Goal: Task Accomplishment & Management: Manage account settings

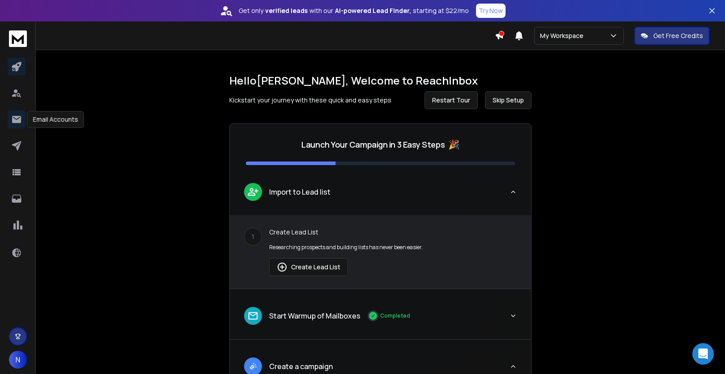
click at [17, 124] on icon at bounding box center [16, 119] width 11 height 11
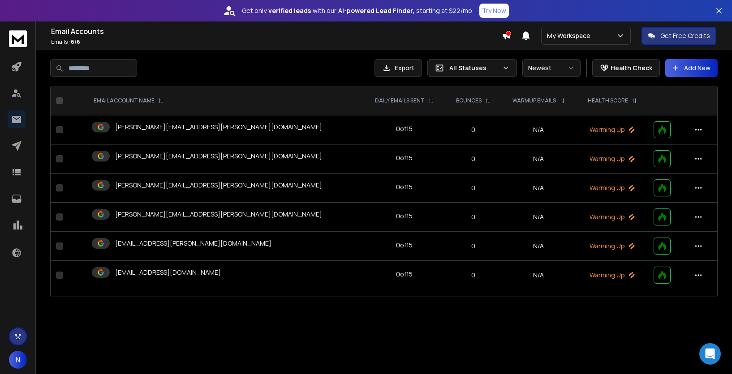
click at [705, 70] on button "Add New" at bounding box center [691, 68] width 52 height 18
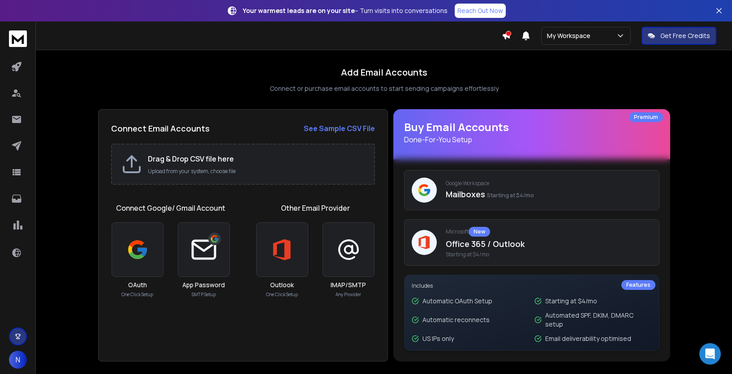
click at [139, 257] on icon at bounding box center [136, 256] width 15 height 8
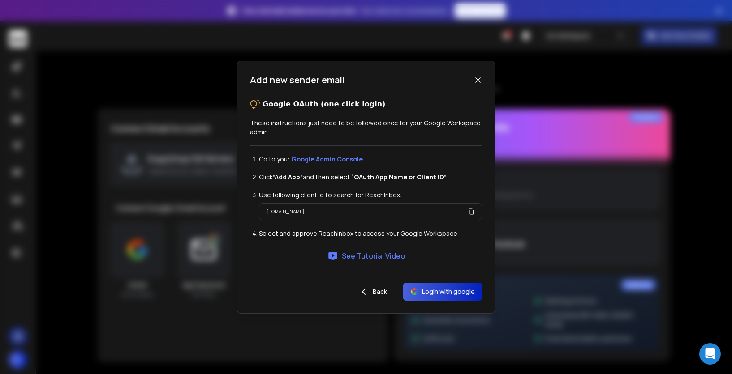
click at [319, 159] on link "Google Admin Console" at bounding box center [327, 159] width 72 height 9
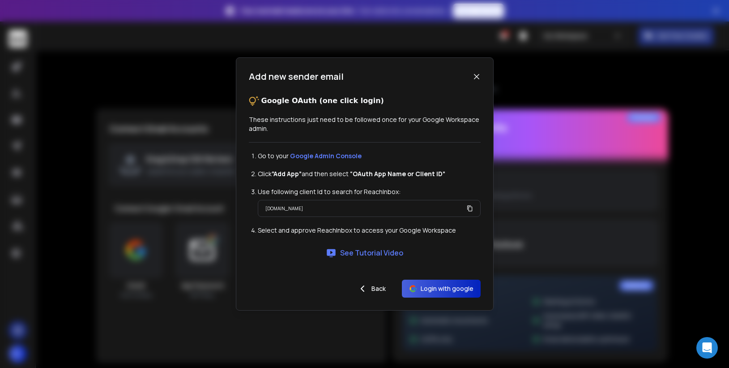
click at [472, 209] on icon at bounding box center [469, 209] width 5 height 6
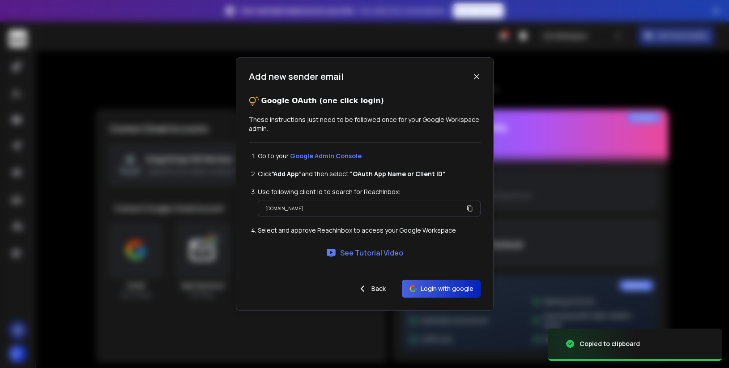
click at [447, 291] on button "Login with google" at bounding box center [441, 288] width 79 height 18
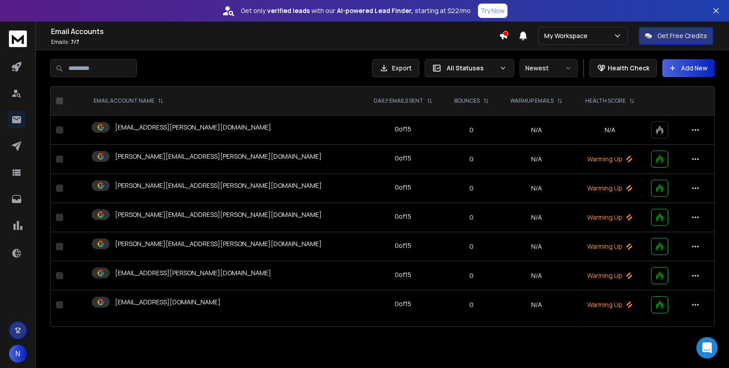
click at [656, 132] on icon at bounding box center [660, 129] width 8 height 9
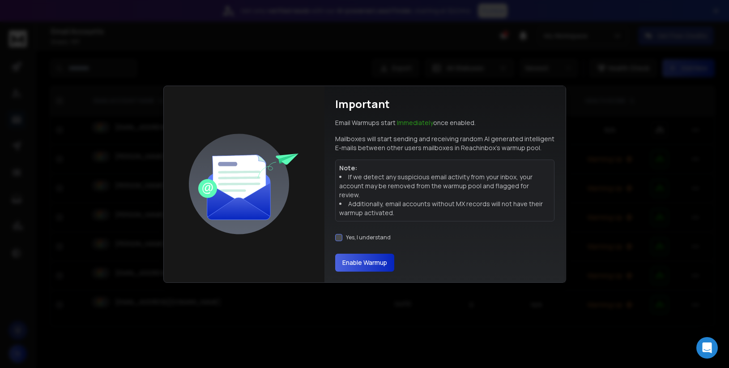
click at [343, 234] on div "Yes, I understand" at bounding box center [363, 237] width 56 height 7
click at [338, 236] on button "Yes, I understand" at bounding box center [338, 237] width 7 height 7
click at [380, 264] on button "Enable Warmup" at bounding box center [364, 262] width 59 height 18
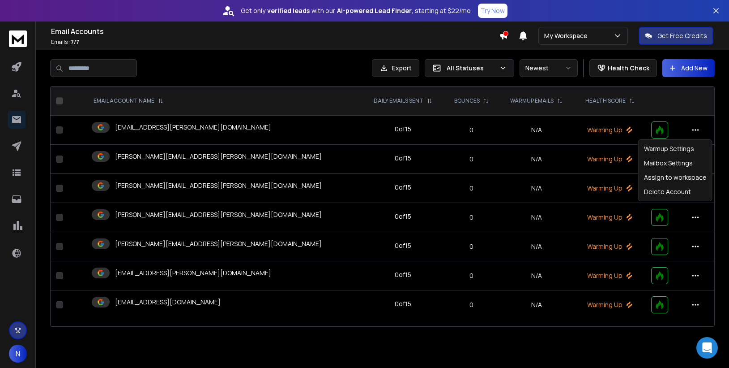
click at [694, 128] on icon at bounding box center [696, 130] width 8 height 8
click at [679, 149] on div "Warmup Settings" at bounding box center [676, 148] width 70 height 14
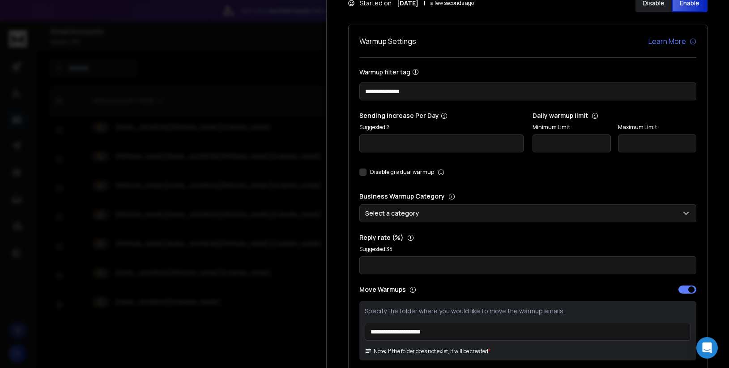
scroll to position [101, 0]
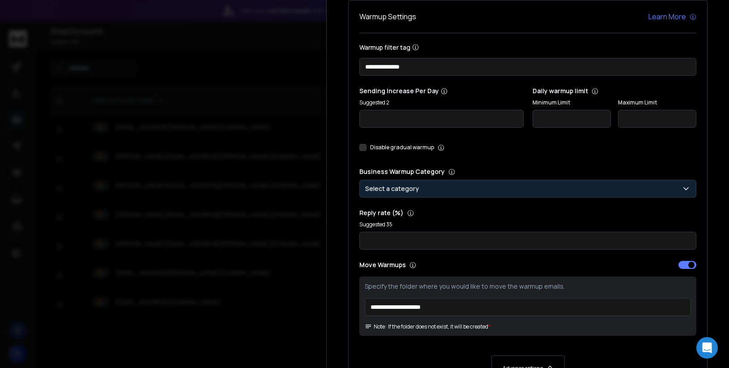
click at [475, 186] on div "Select a category" at bounding box center [527, 188] width 325 height 9
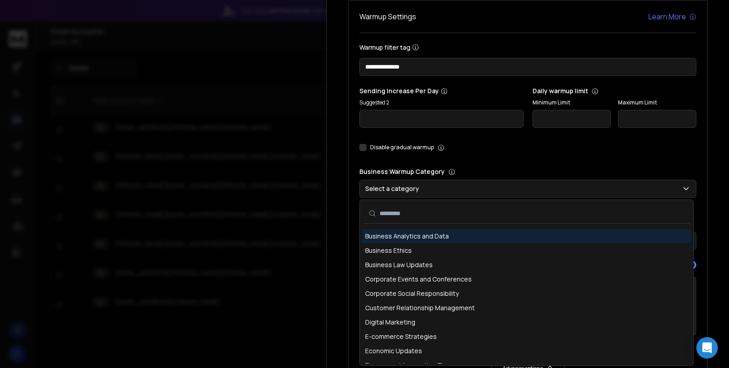
click at [516, 150] on div at bounding box center [364, 184] width 729 height 368
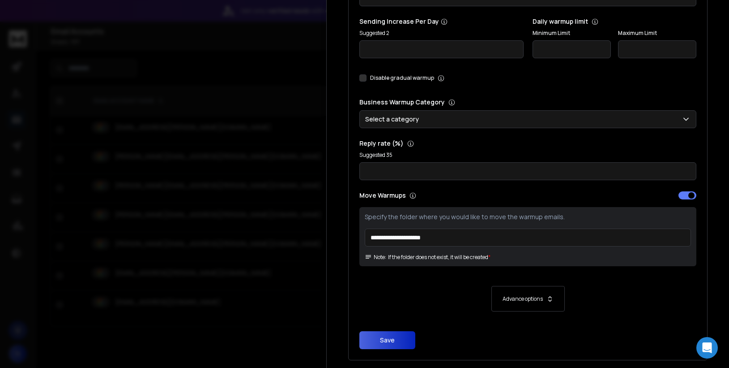
scroll to position [188, 0]
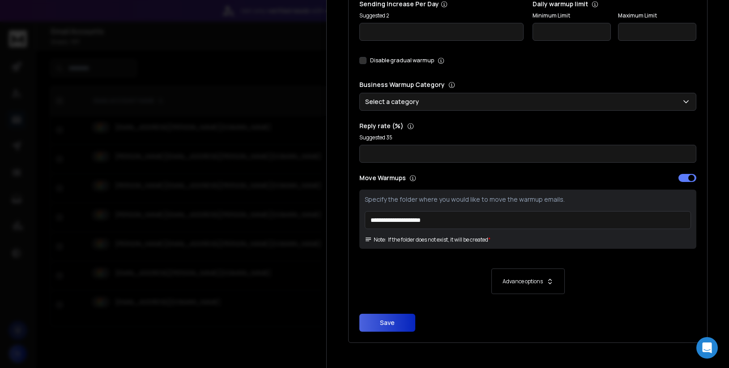
click at [531, 282] on p "Advance options" at bounding box center [523, 281] width 40 height 7
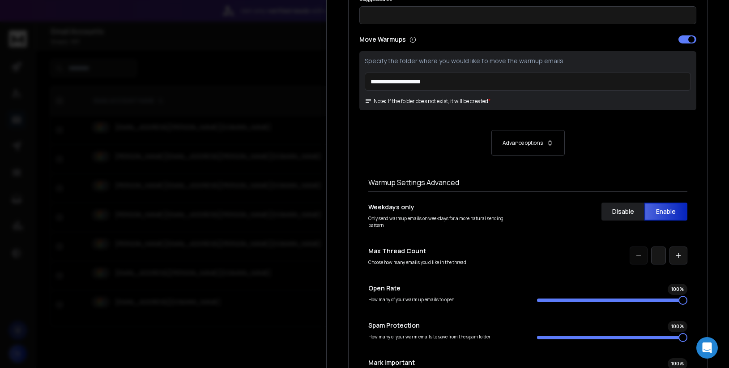
scroll to position [469, 0]
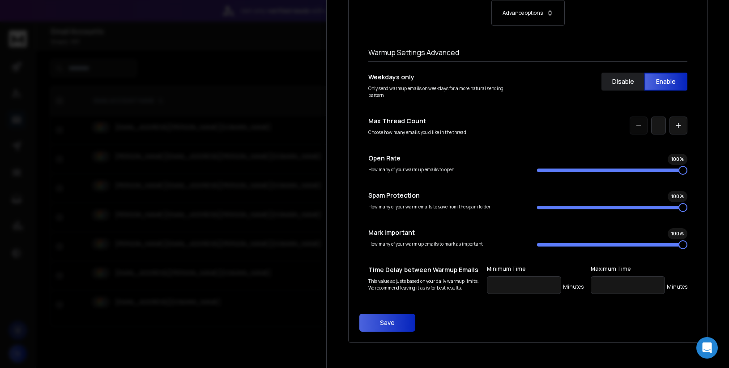
click at [380, 323] on button "Save" at bounding box center [388, 322] width 56 height 18
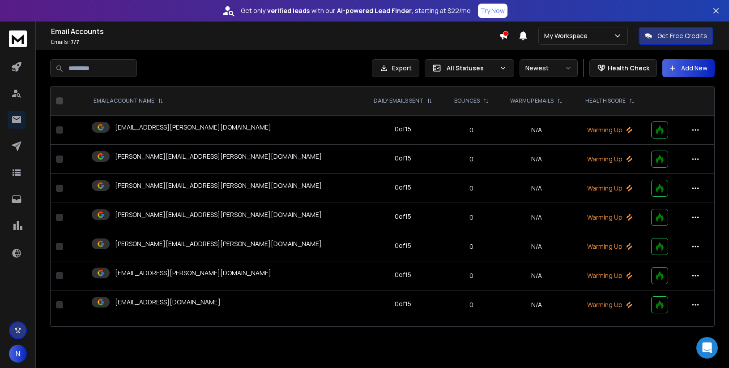
click at [694, 129] on icon at bounding box center [696, 129] width 7 height 1
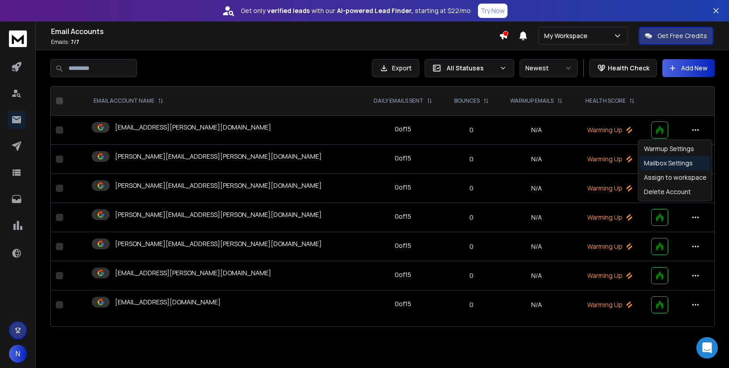
click at [654, 165] on div "Mailbox Settings" at bounding box center [676, 163] width 70 height 14
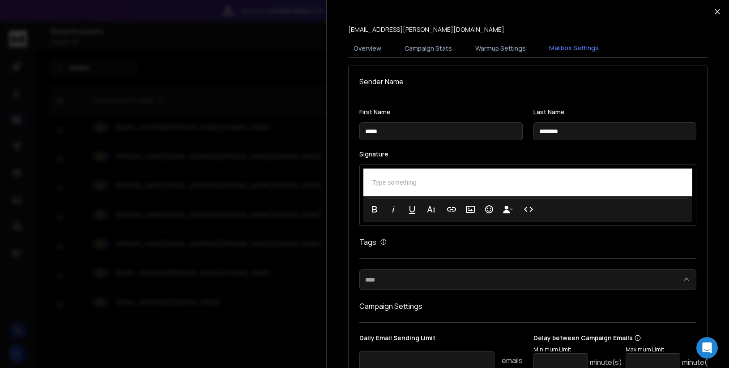
click at [713, 12] on icon "button" at bounding box center [717, 11] width 9 height 9
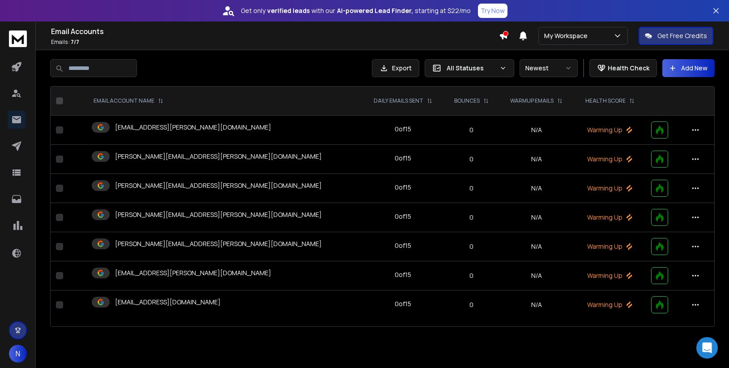
click at [689, 74] on button "Add New" at bounding box center [689, 68] width 52 height 18
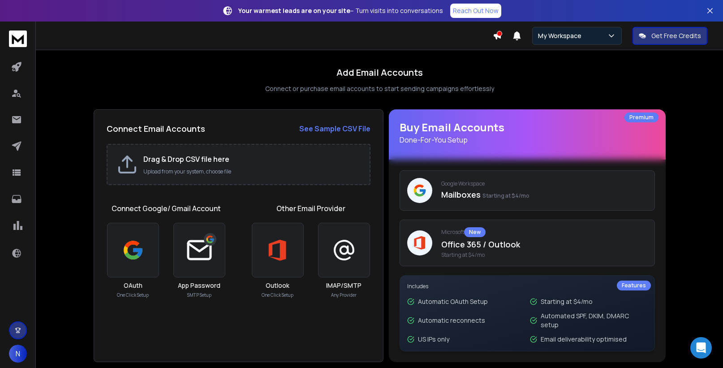
click at [592, 34] on div "My Workspace" at bounding box center [577, 35] width 78 height 9
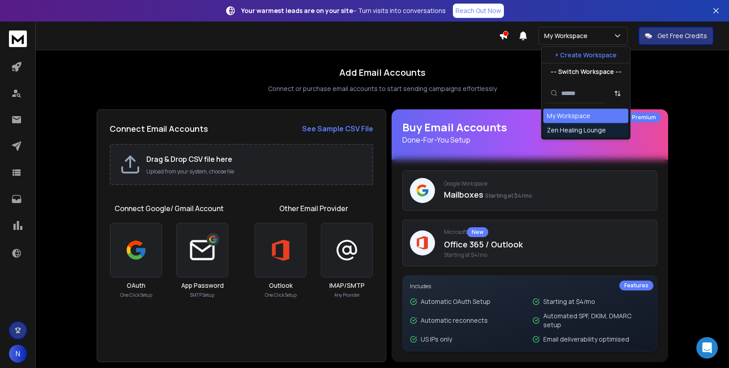
click at [566, 132] on div "Zen Healing Lounge" at bounding box center [576, 130] width 59 height 9
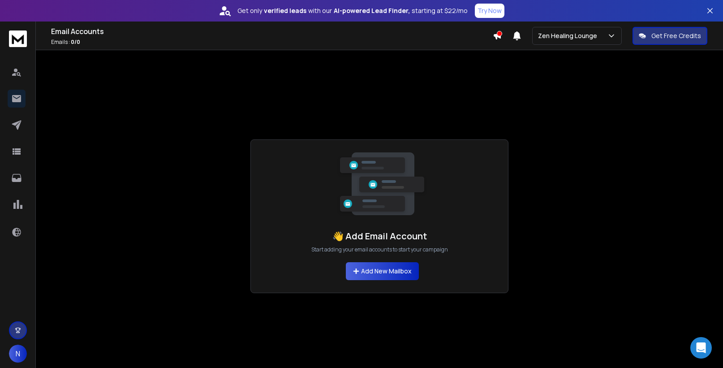
click at [369, 268] on button "Add New Mailbox" at bounding box center [382, 271] width 73 height 18
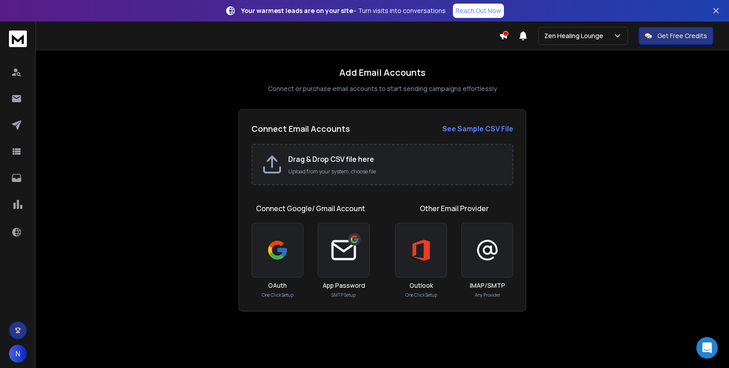
click at [270, 247] on icon at bounding box center [277, 249] width 19 height 19
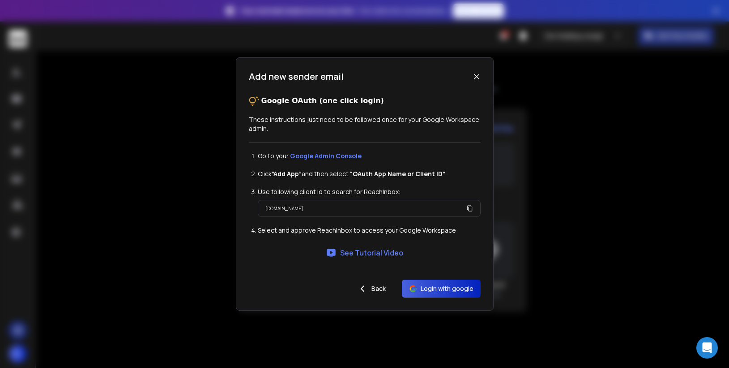
click at [441, 287] on button "Login with google" at bounding box center [441, 288] width 79 height 18
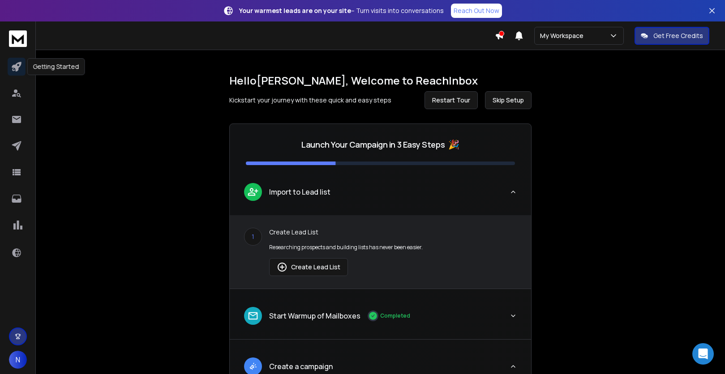
scroll to position [11, 0]
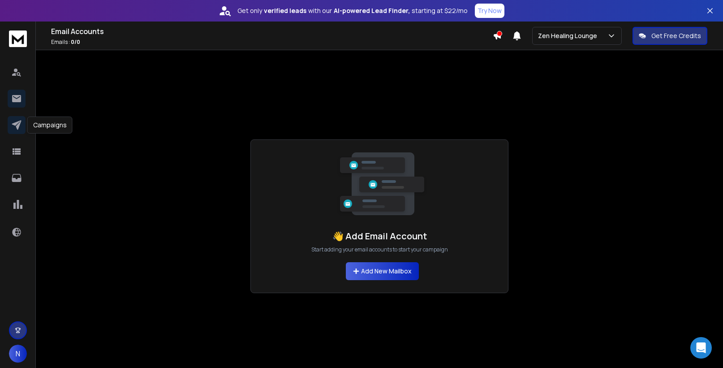
click at [17, 121] on icon at bounding box center [16, 124] width 9 height 9
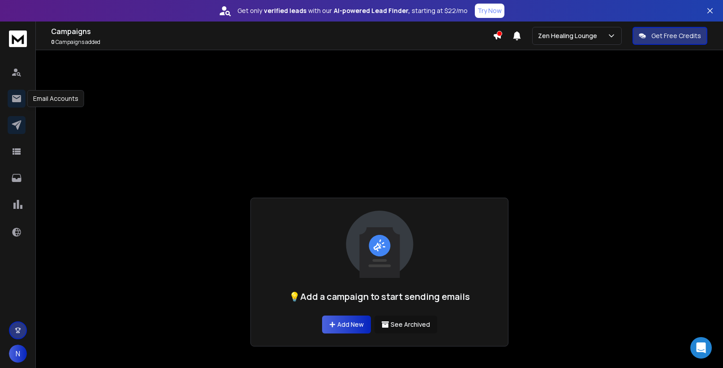
click at [19, 102] on icon at bounding box center [16, 98] width 11 height 11
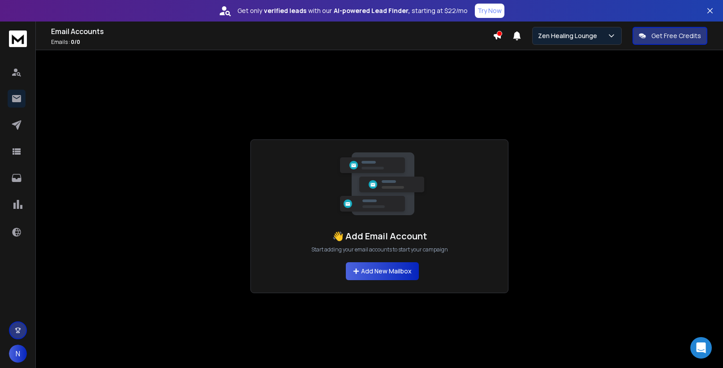
click at [578, 37] on p "Zen Healing Lounge" at bounding box center [569, 35] width 63 height 9
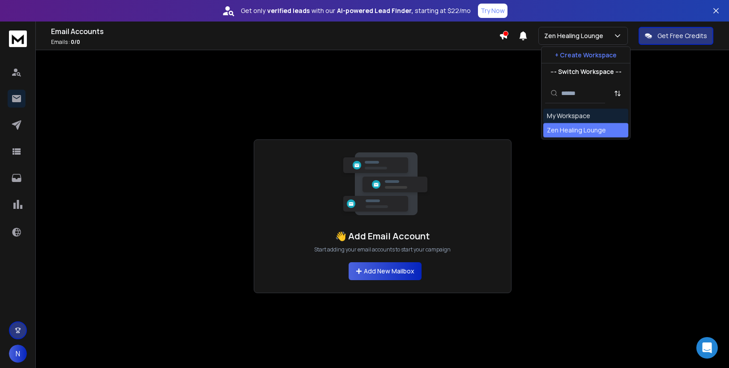
click at [564, 117] on div "My Workspace" at bounding box center [568, 115] width 43 height 9
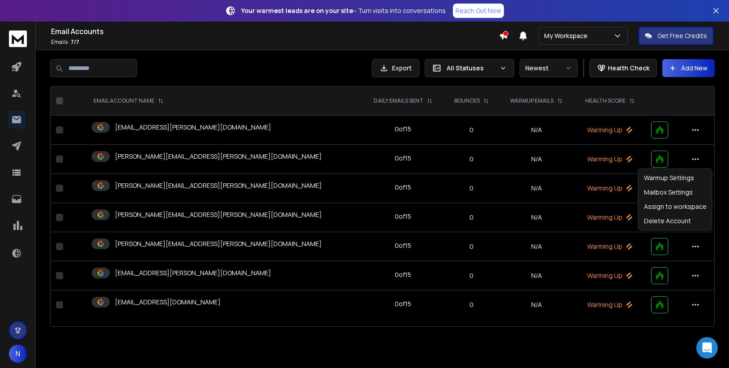
click at [692, 158] on icon at bounding box center [696, 159] width 8 height 8
click at [423, 351] on div "Your warmest leads are on your site – Turn visits into conversations Reach Out …" at bounding box center [364, 184] width 729 height 368
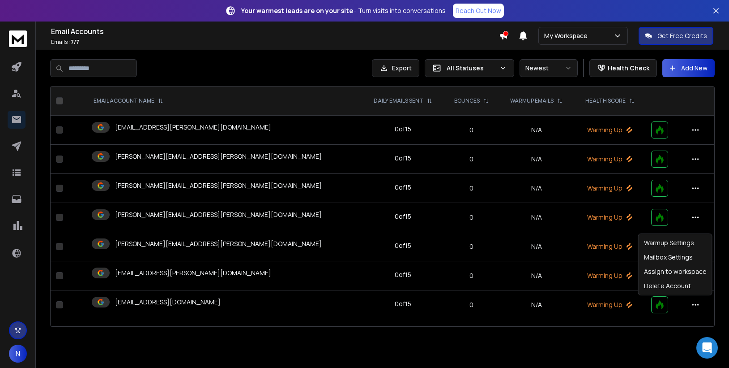
click at [695, 304] on icon at bounding box center [696, 304] width 7 height 1
click at [694, 270] on div "Assign to workspace" at bounding box center [676, 271] width 70 height 14
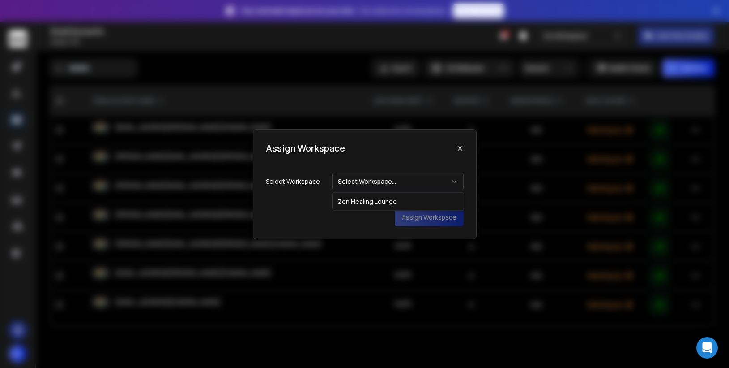
click at [431, 183] on button "Select Workspace..." at bounding box center [397, 181] width 131 height 18
click at [407, 187] on button "Select Workspace..." at bounding box center [397, 181] width 131 height 18
drag, startPoint x: 413, startPoint y: 211, endPoint x: 416, endPoint y: 215, distance: 5.5
click at [414, 211] on button "Assign Workspace" at bounding box center [429, 217] width 69 height 18
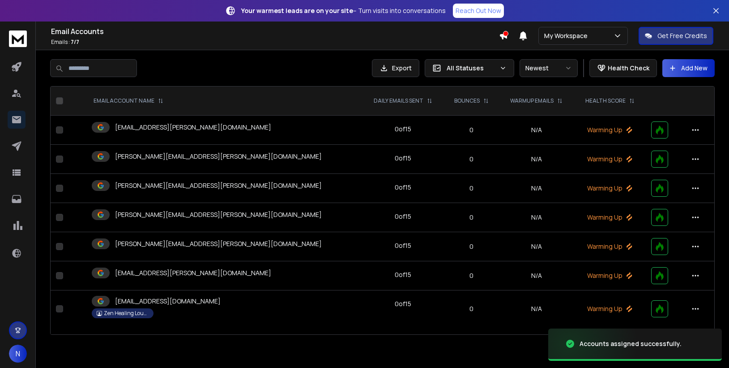
click at [391, 347] on div "Your warmest leads are on your site – Turn visits into conversations Reach Out …" at bounding box center [364, 184] width 729 height 368
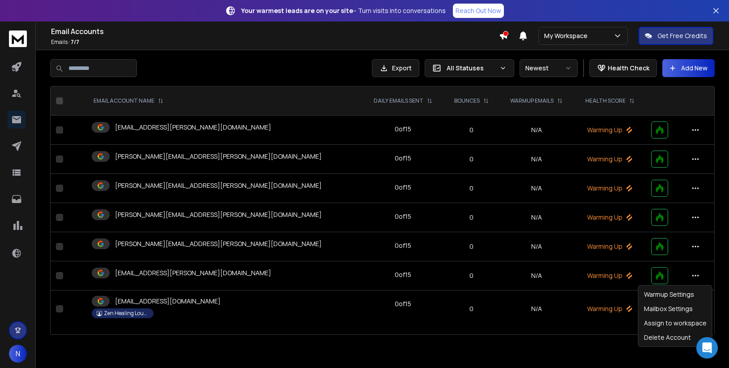
click at [696, 274] on icon at bounding box center [696, 275] width 8 height 8
click at [685, 324] on div "Assign to workspace" at bounding box center [676, 323] width 70 height 14
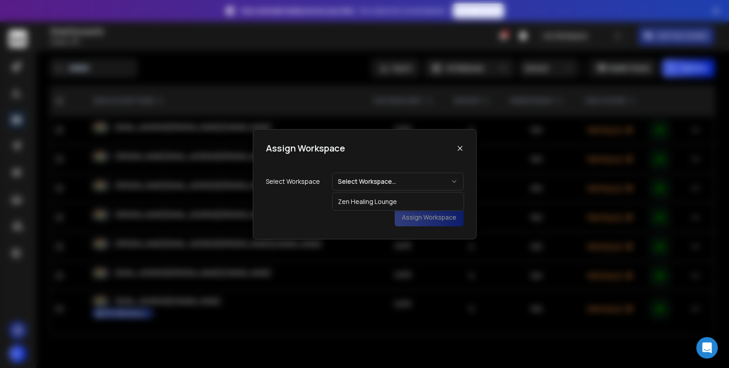
click at [393, 180] on button "Select Workspace..." at bounding box center [397, 181] width 131 height 18
click at [435, 226] on div "Assign Workspace Select Workspace Zen Healing Lounge Assign Workspace" at bounding box center [365, 184] width 224 height 110
click at [436, 222] on button "Assign Workspace" at bounding box center [429, 217] width 69 height 18
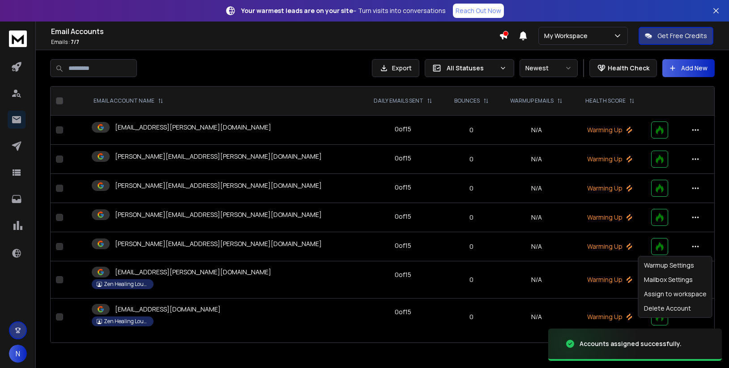
click at [692, 246] on icon at bounding box center [696, 246] width 8 height 8
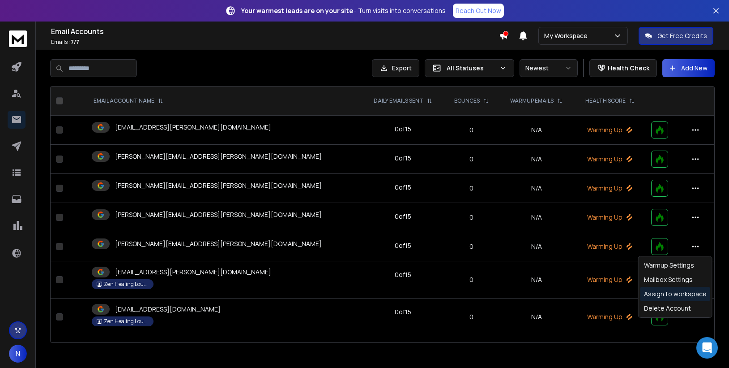
click at [675, 294] on div "Assign to workspace" at bounding box center [676, 294] width 70 height 14
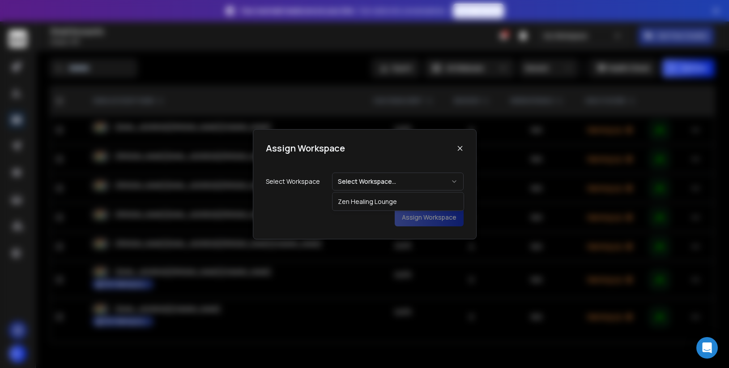
click at [395, 184] on button "Select Workspace..." at bounding box center [397, 181] width 131 height 18
click at [420, 220] on button "Assign Workspace" at bounding box center [429, 217] width 69 height 18
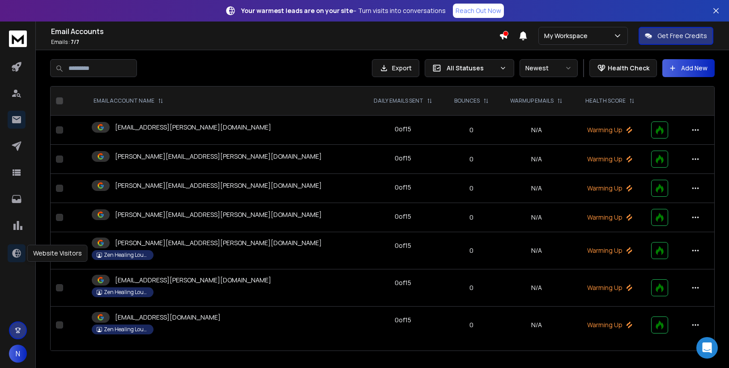
click at [17, 250] on icon at bounding box center [16, 253] width 11 height 11
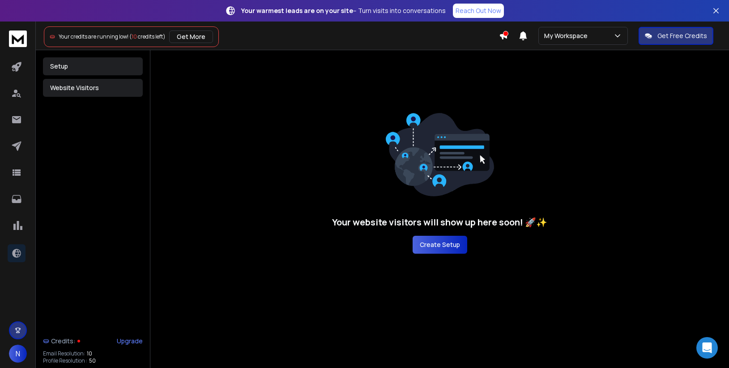
click at [71, 60] on button "Setup" at bounding box center [93, 66] width 100 height 18
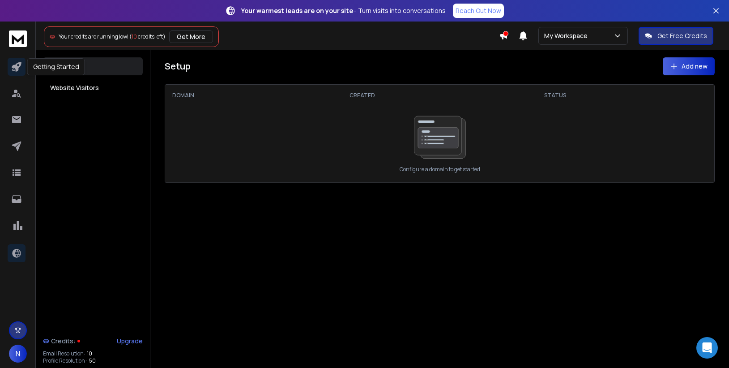
click at [14, 69] on icon at bounding box center [16, 66] width 11 height 11
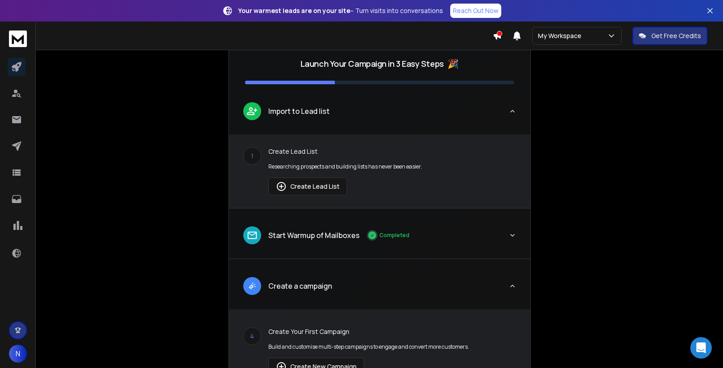
scroll to position [29, 0]
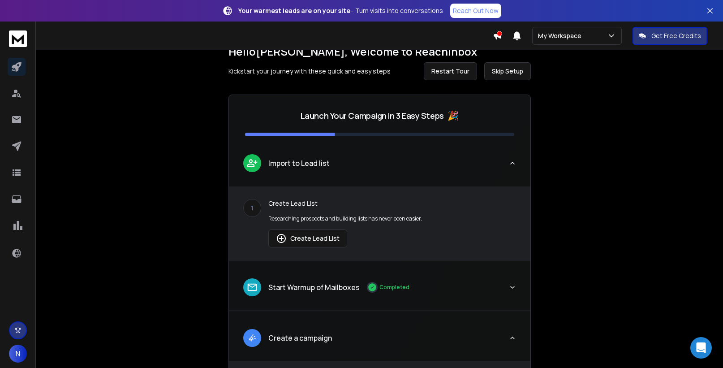
click at [709, 11] on icon at bounding box center [709, 10] width 5 height 5
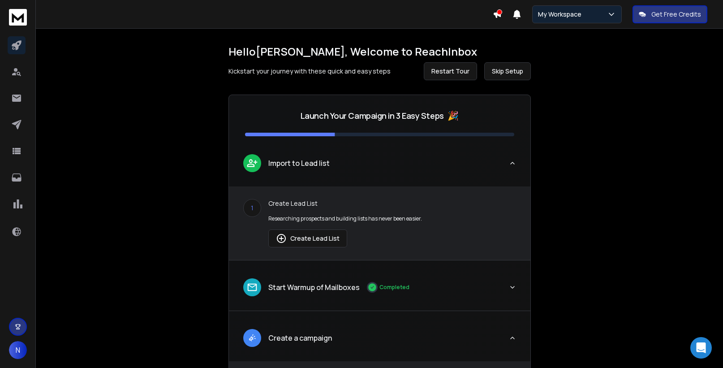
click at [561, 17] on p "My Workspace" at bounding box center [561, 14] width 47 height 9
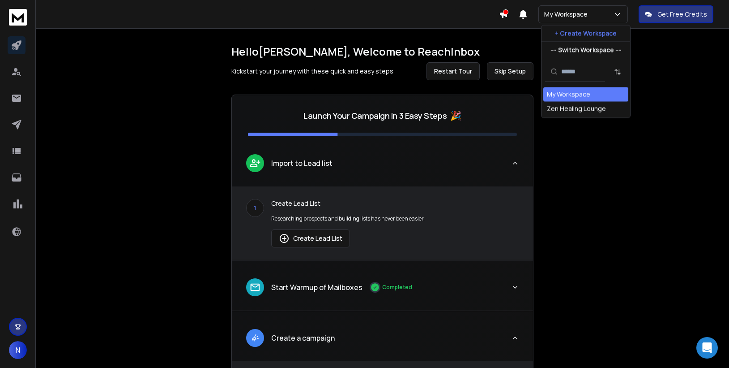
click at [578, 34] on p "+ Create Workspace" at bounding box center [586, 33] width 62 height 9
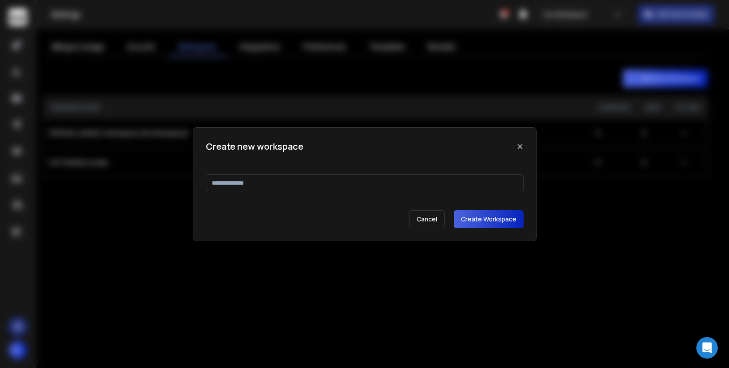
click at [284, 187] on input at bounding box center [365, 183] width 318 height 18
type input "**********"
click at [482, 221] on button "Create Workspace" at bounding box center [489, 219] width 70 height 18
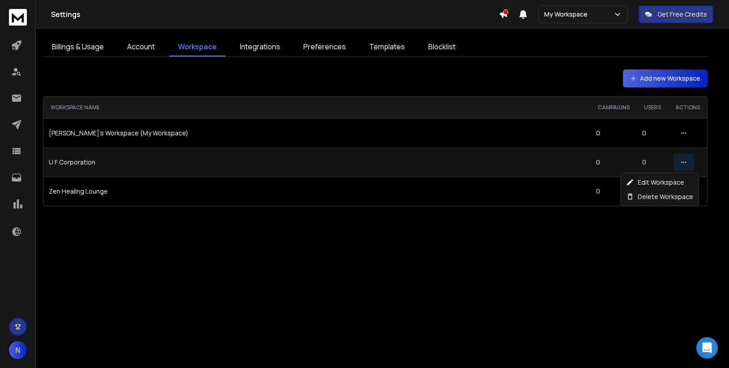
click at [683, 160] on icon "button" at bounding box center [684, 162] width 6 height 6
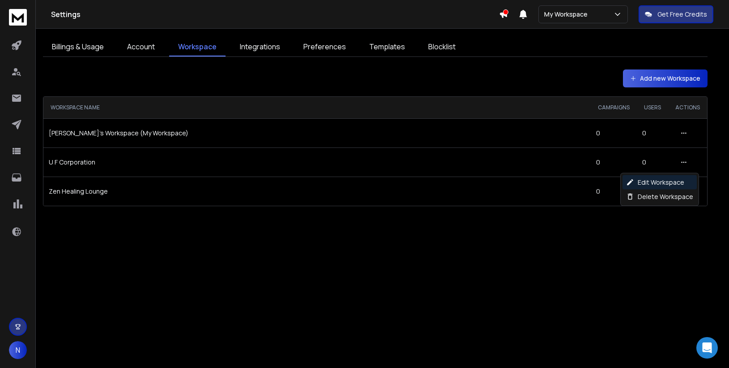
click at [664, 178] on p "Edit Workspace" at bounding box center [661, 182] width 47 height 9
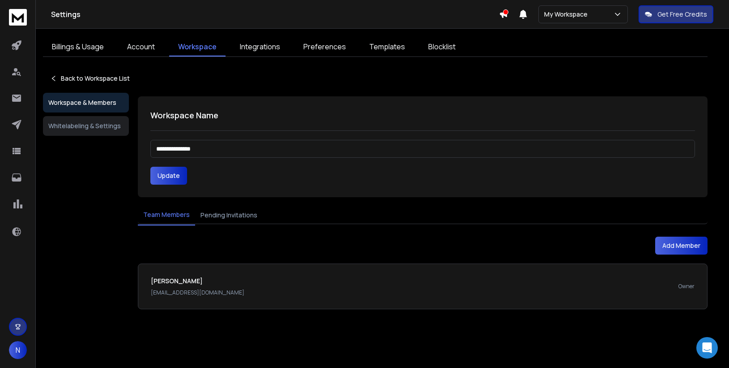
click at [85, 124] on button "Whitelabeling & Settings" at bounding box center [86, 126] width 86 height 20
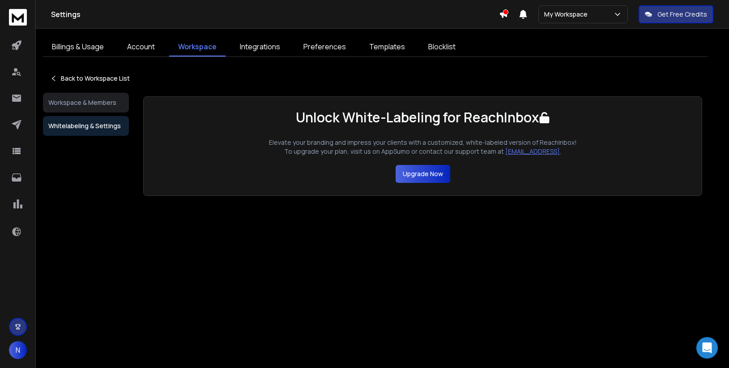
click at [82, 110] on button "Workspace & Members" at bounding box center [86, 103] width 86 height 20
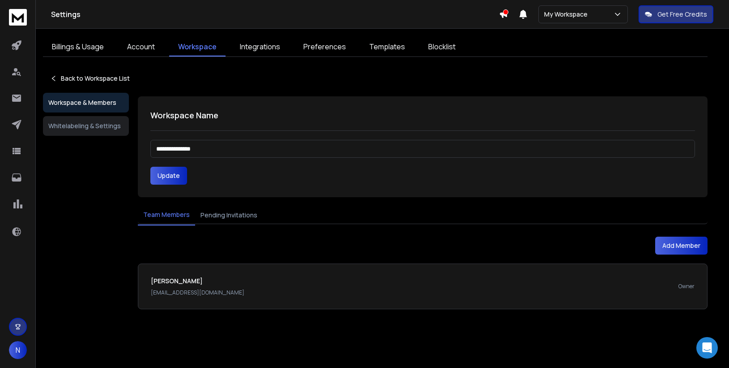
click at [57, 77] on link "Back to Workspace List" at bounding box center [90, 78] width 80 height 9
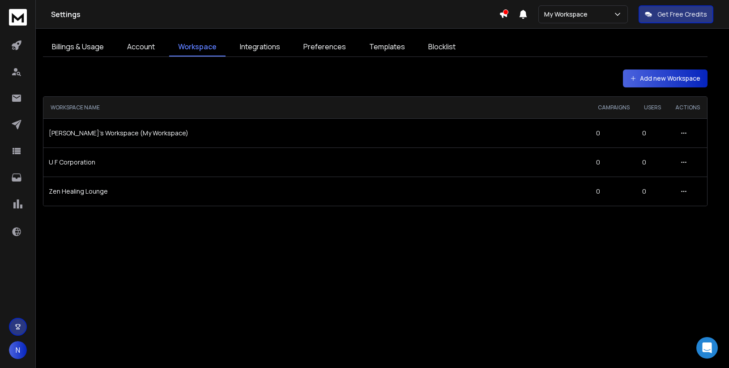
click at [61, 53] on link "Billings & Usage" at bounding box center [78, 47] width 70 height 19
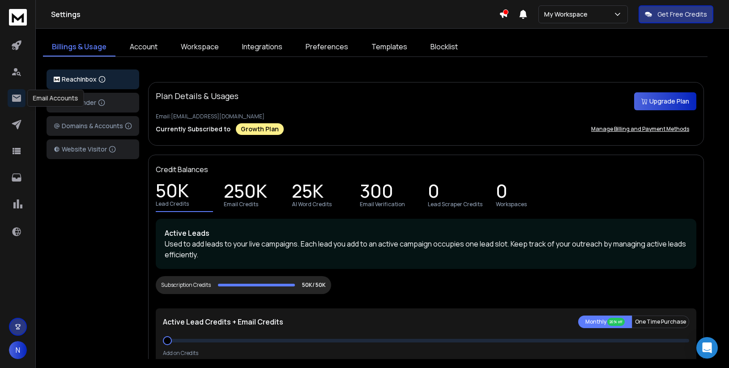
click at [11, 97] on icon at bounding box center [16, 98] width 11 height 11
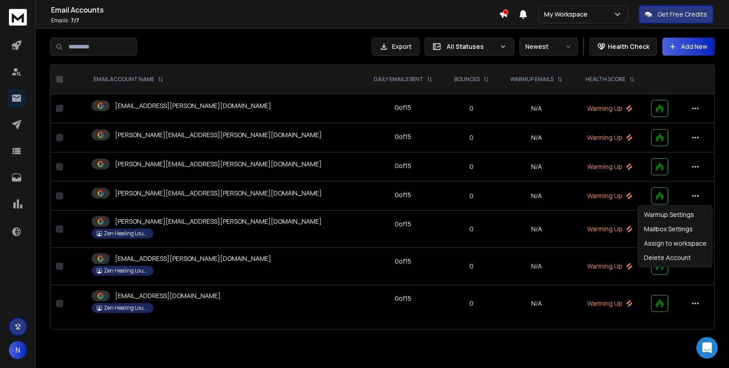
click at [693, 196] on icon at bounding box center [696, 196] width 8 height 8
click at [684, 241] on div "Assign to workspace" at bounding box center [676, 243] width 70 height 14
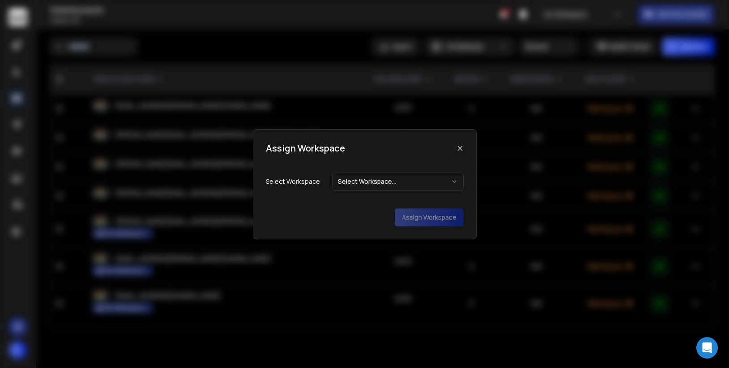
click at [374, 184] on button "Select Workspace..." at bounding box center [397, 181] width 131 height 18
click at [437, 222] on button "Assign Workspace" at bounding box center [429, 217] width 69 height 18
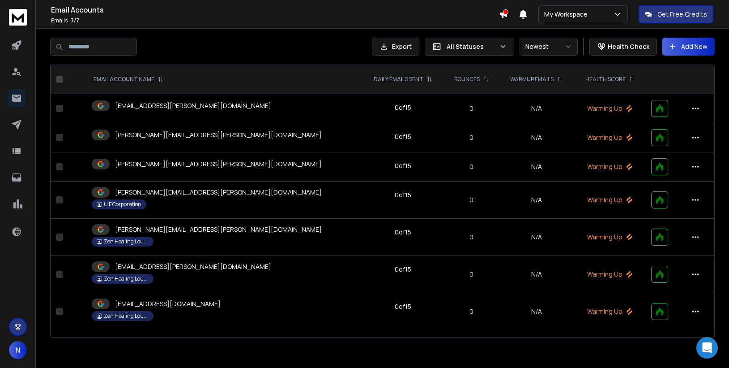
click at [693, 167] on icon at bounding box center [696, 166] width 7 height 1
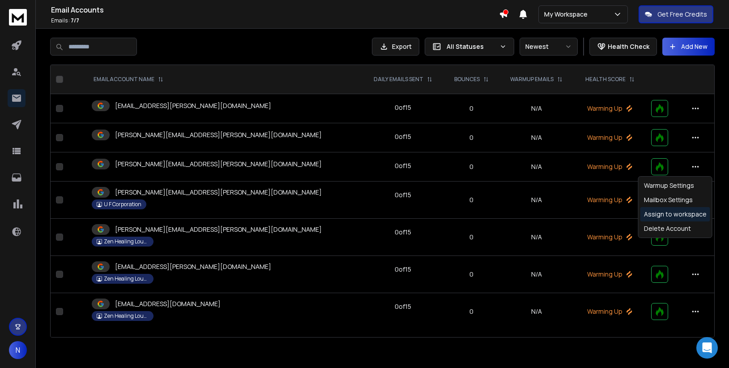
click at [674, 216] on div "Assign to workspace" at bounding box center [676, 214] width 70 height 14
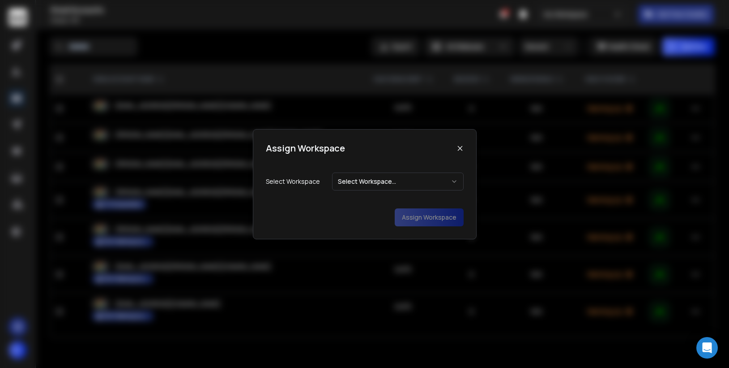
click at [392, 179] on button "Select Workspace..." at bounding box center [397, 181] width 131 height 18
click at [413, 225] on button "Assign Workspace" at bounding box center [429, 217] width 69 height 18
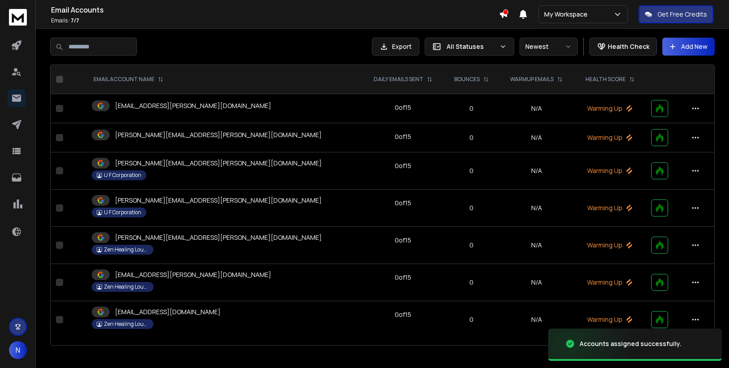
click at [692, 138] on icon at bounding box center [696, 137] width 8 height 8
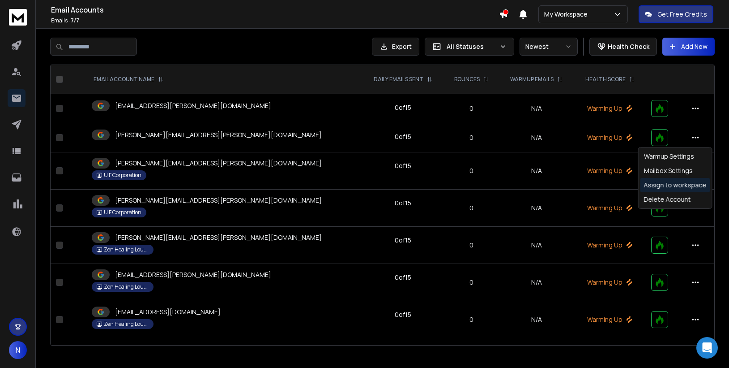
click at [680, 182] on div "Assign to workspace" at bounding box center [676, 185] width 70 height 14
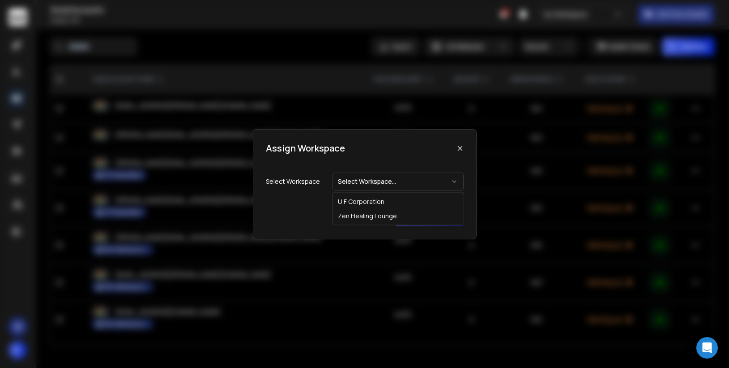
click at [351, 182] on button "Select Workspace..." at bounding box center [397, 181] width 131 height 18
drag, startPoint x: 435, startPoint y: 217, endPoint x: 443, endPoint y: 228, distance: 13.9
click at [435, 217] on button "Assign Workspace" at bounding box center [429, 217] width 69 height 18
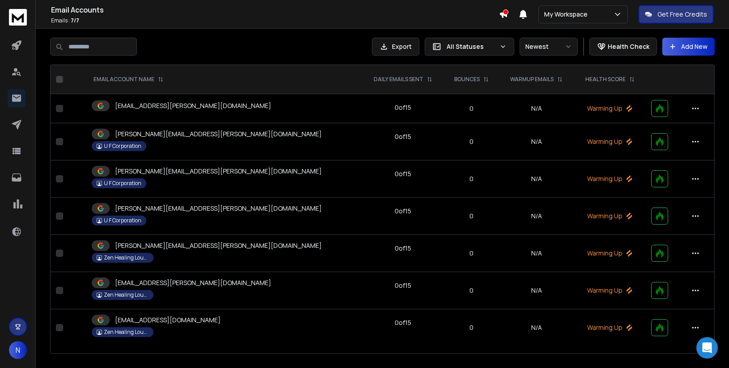
click at [695, 109] on icon at bounding box center [696, 108] width 8 height 8
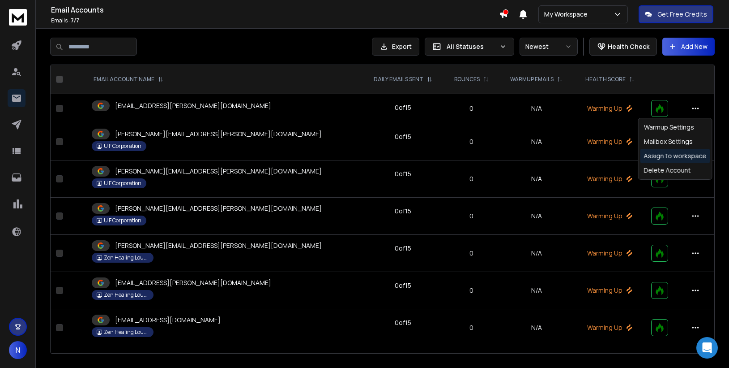
click at [688, 154] on div "Assign to workspace" at bounding box center [676, 156] width 70 height 14
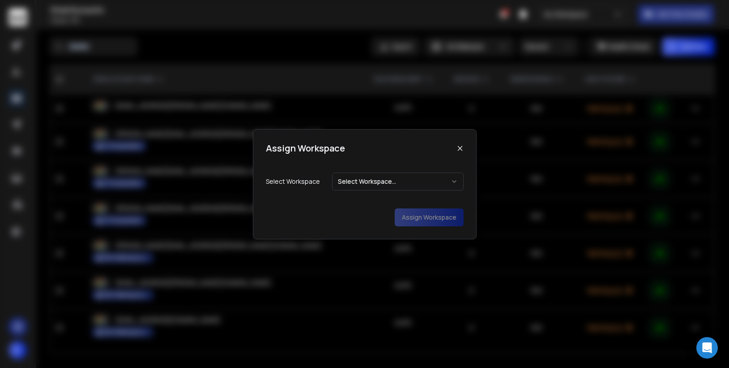
click at [375, 188] on button "Select Workspace..." at bounding box center [397, 181] width 131 height 18
click at [377, 181] on button "Select Workspace..." at bounding box center [397, 181] width 131 height 18
click at [472, 146] on div "Assign Workspace Select Workspace Select Workspace... Assign Workspace" at bounding box center [365, 184] width 224 height 110
click at [461, 149] on icon at bounding box center [460, 148] width 7 height 7
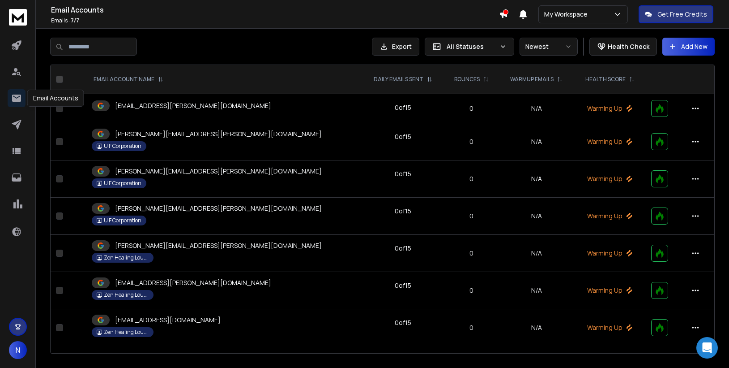
click at [18, 102] on icon at bounding box center [16, 98] width 11 height 11
click at [585, 19] on button "My Workspace" at bounding box center [584, 14] width 90 height 18
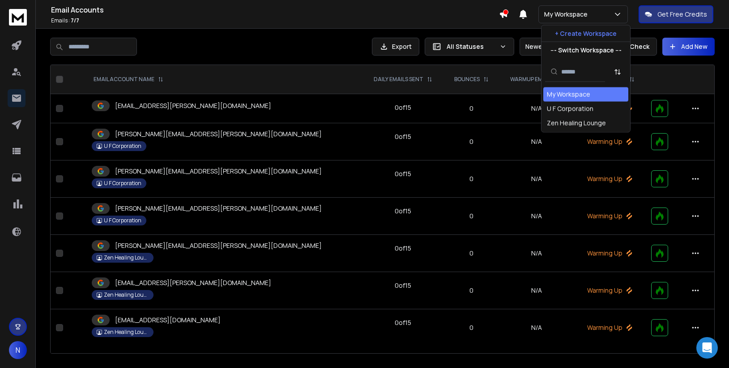
click at [583, 37] on p "+ Create Workspace" at bounding box center [586, 33] width 62 height 9
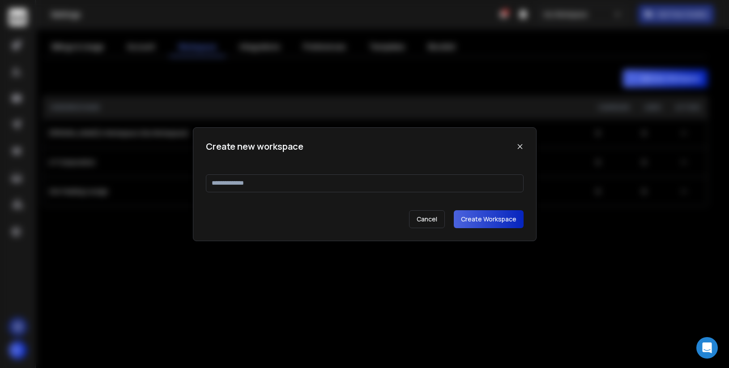
click at [301, 193] on div "Cancel Create Workspace" at bounding box center [365, 199] width 318 height 57
click at [303, 187] on input at bounding box center [365, 183] width 318 height 18
click at [261, 186] on input "**********" at bounding box center [365, 183] width 318 height 18
type input "**********"
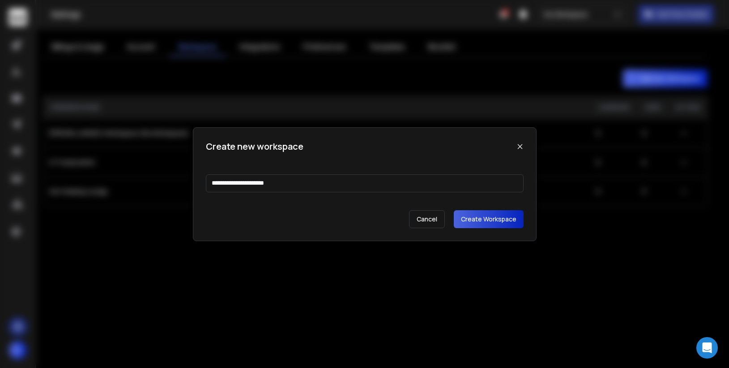
drag, startPoint x: 468, startPoint y: 215, endPoint x: 540, endPoint y: 262, distance: 86.3
click at [469, 215] on button "Create Workspace" at bounding box center [489, 219] width 70 height 18
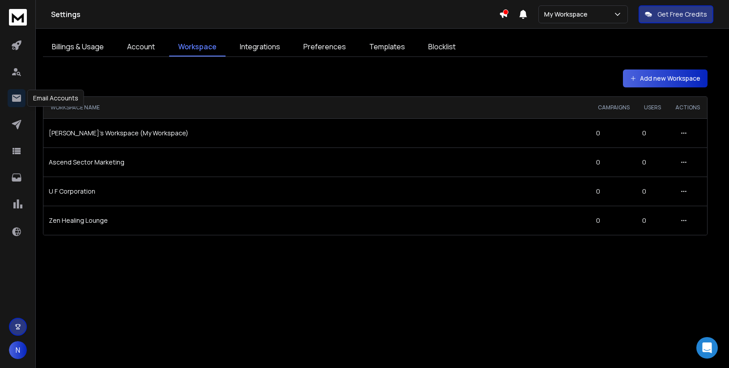
click at [20, 102] on icon at bounding box center [16, 98] width 11 height 11
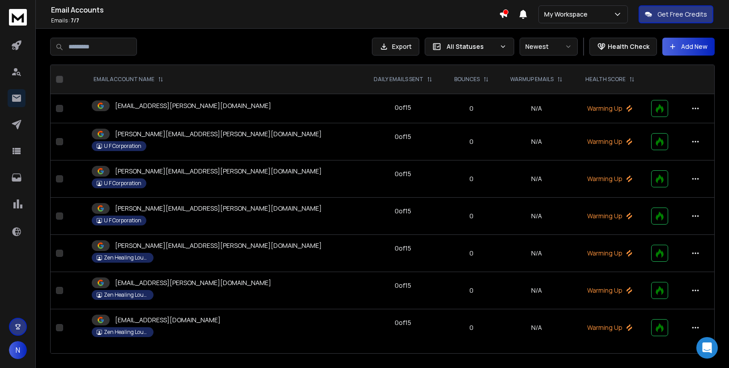
click at [695, 105] on icon at bounding box center [696, 108] width 8 height 8
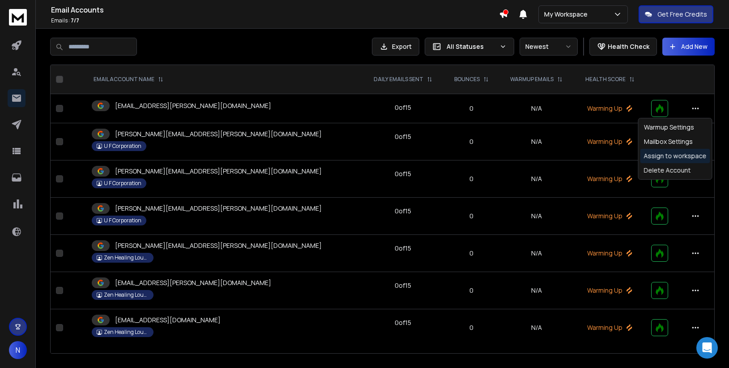
click at [696, 154] on div "Assign to workspace" at bounding box center [676, 156] width 70 height 14
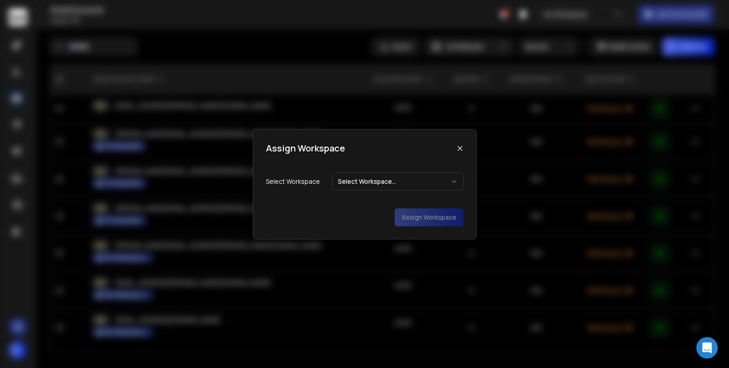
click at [427, 172] on button "Select Workspace..." at bounding box center [397, 181] width 131 height 18
click at [458, 218] on button "Assign Workspace" at bounding box center [429, 217] width 69 height 18
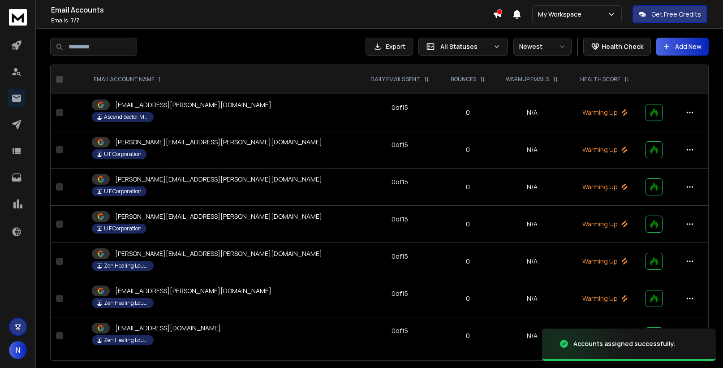
scroll to position [1, 0]
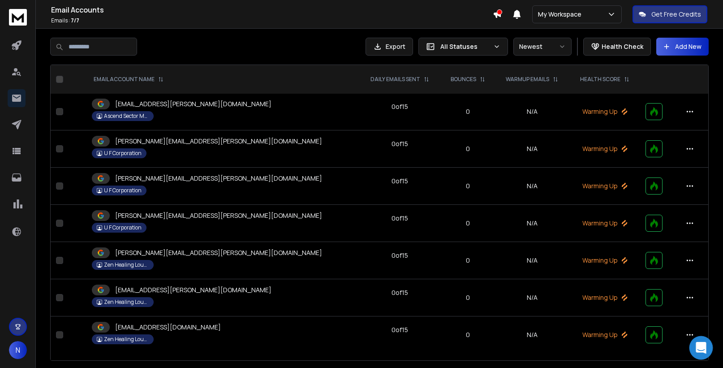
click at [699, 346] on icon "Open Intercom Messenger" at bounding box center [700, 348] width 10 height 12
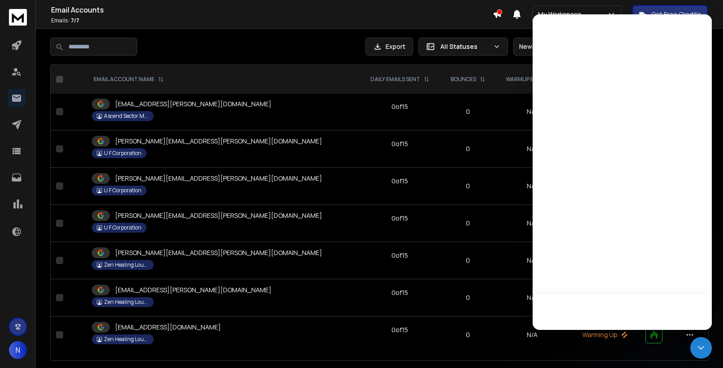
scroll to position [0, 0]
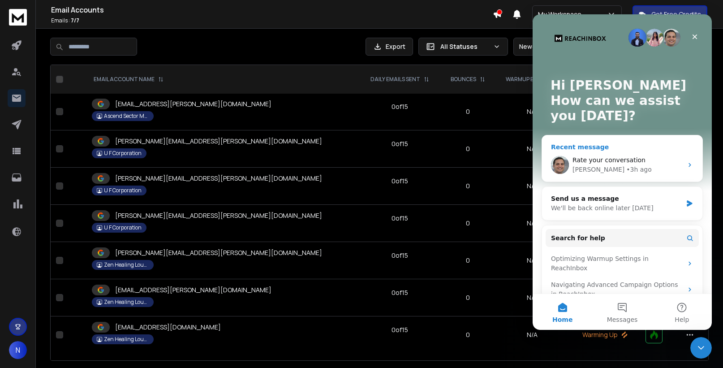
click at [621, 174] on div "Raj • 3h ago" at bounding box center [627, 169] width 110 height 9
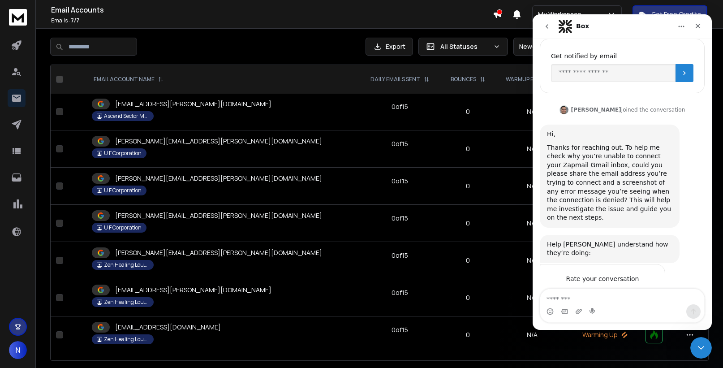
scroll to position [221, 0]
click at [649, 295] on textarea "Message…" at bounding box center [622, 296] width 164 height 15
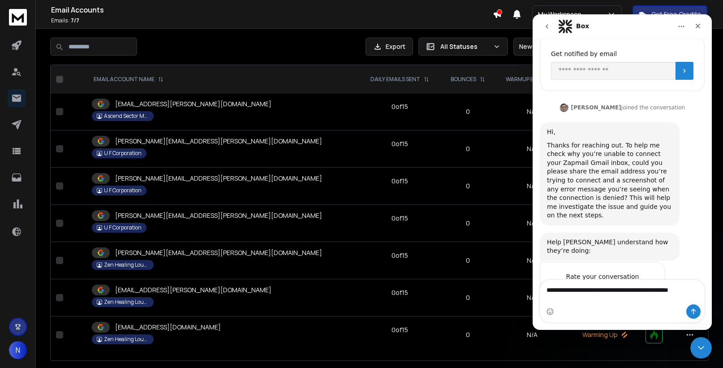
scroll to position [230, 0]
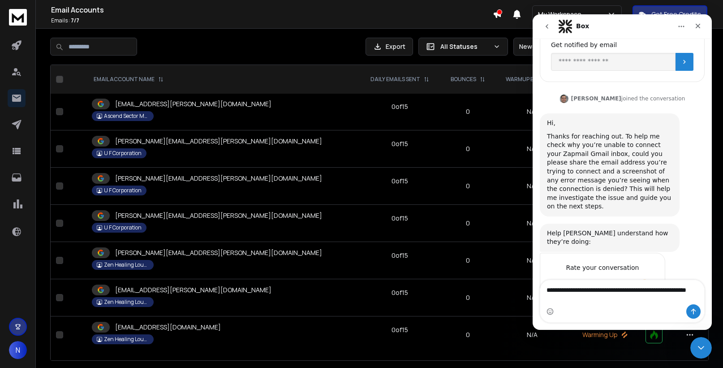
click at [688, 302] on textarea "**********" at bounding box center [622, 292] width 164 height 24
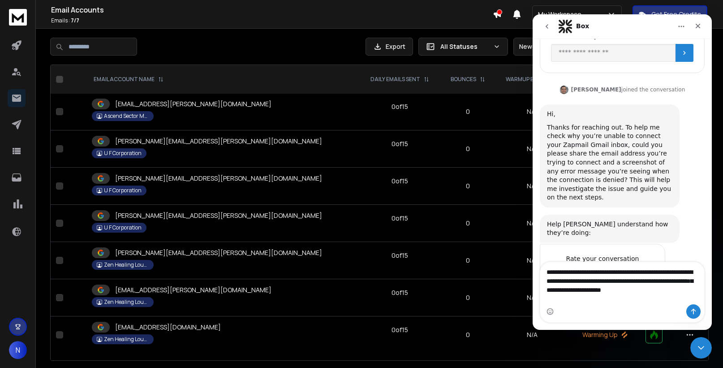
scroll to position [248, 0]
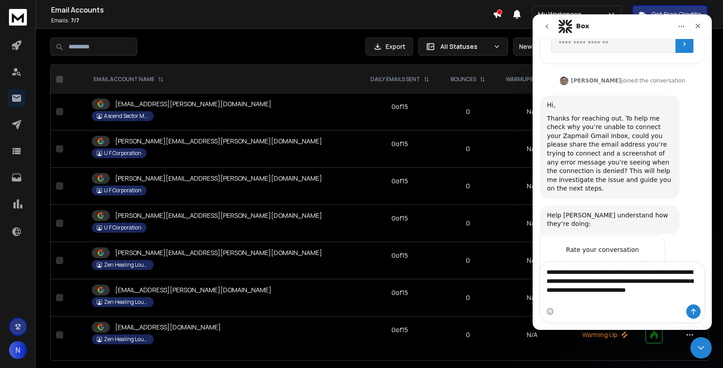
type textarea "**********"
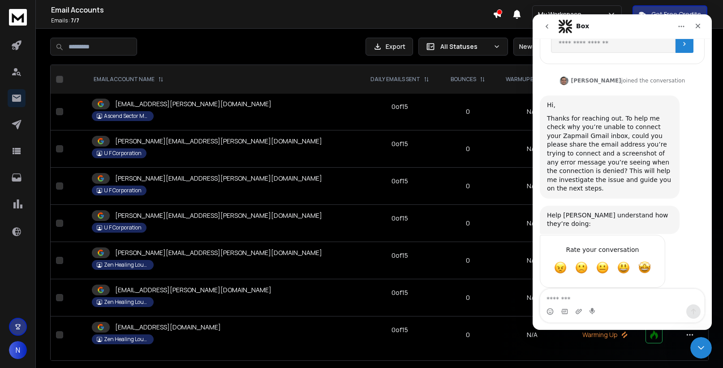
scroll to position [283, 0]
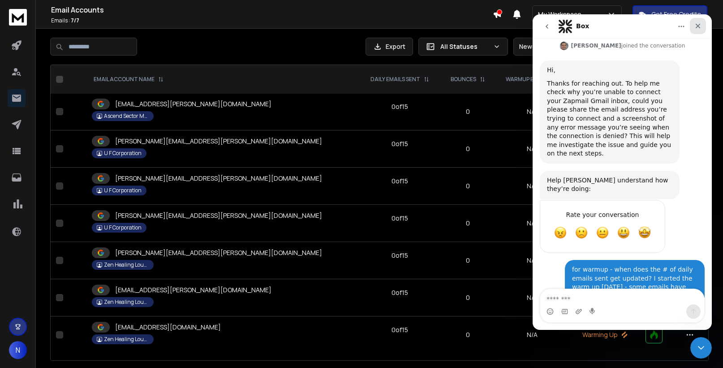
click at [691, 28] on div "Close" at bounding box center [697, 26] width 16 height 16
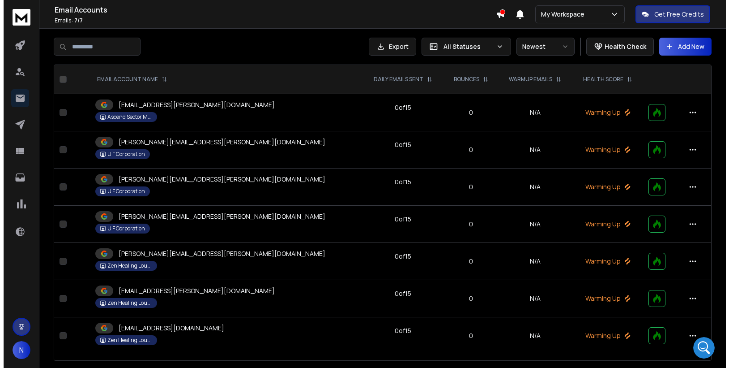
scroll to position [1, 0]
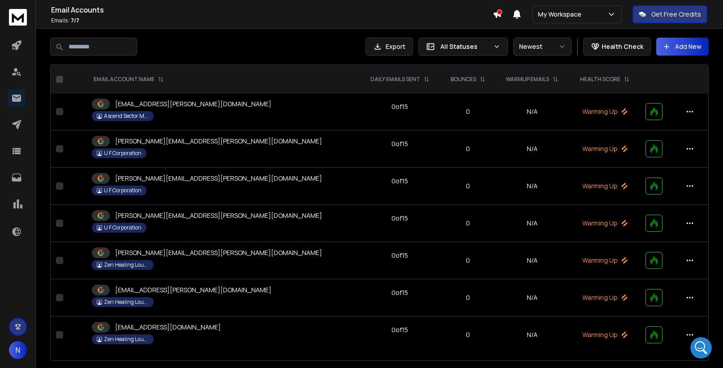
click at [204, 253] on p "[PERSON_NAME][EMAIL_ADDRESS][PERSON_NAME][DOMAIN_NAME]" at bounding box center [218, 252] width 207 height 9
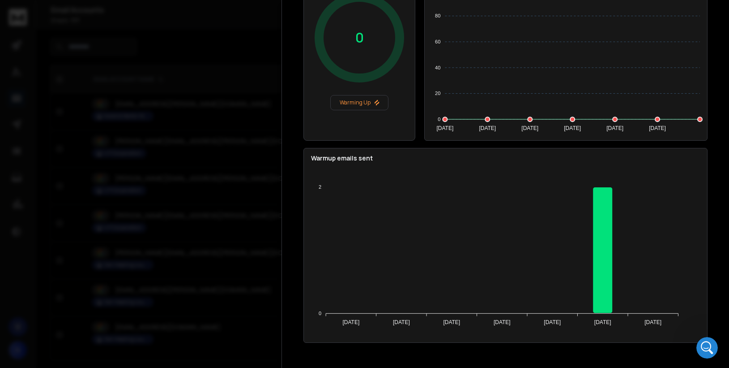
scroll to position [0, 0]
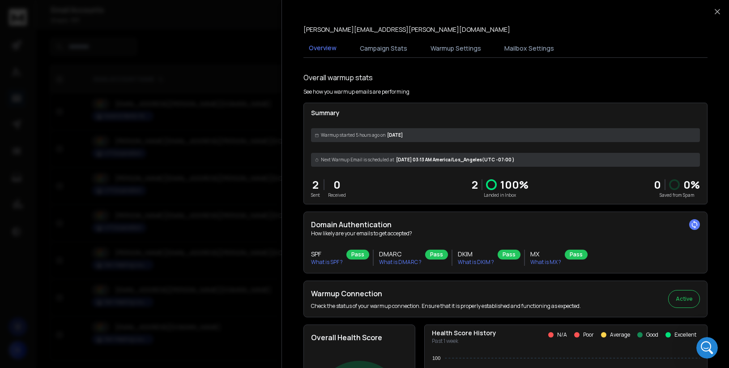
click at [516, 43] on button "Mailbox Settings" at bounding box center [529, 49] width 60 height 20
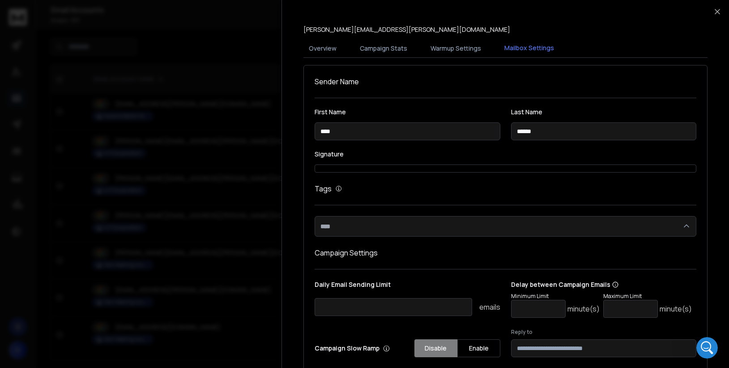
click at [447, 44] on button "Warmup Settings" at bounding box center [455, 49] width 61 height 20
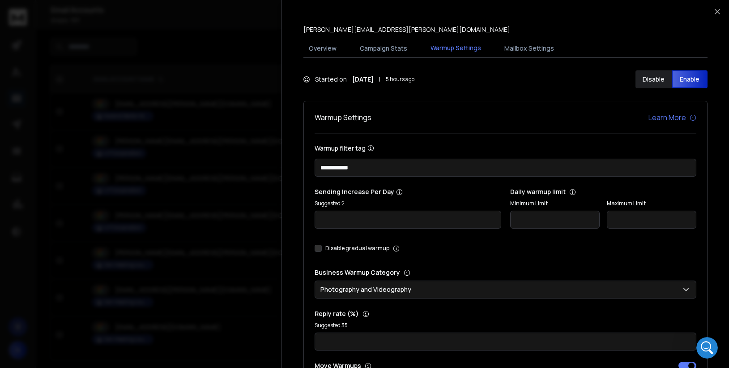
click at [539, 43] on button "Mailbox Settings" at bounding box center [529, 49] width 60 height 20
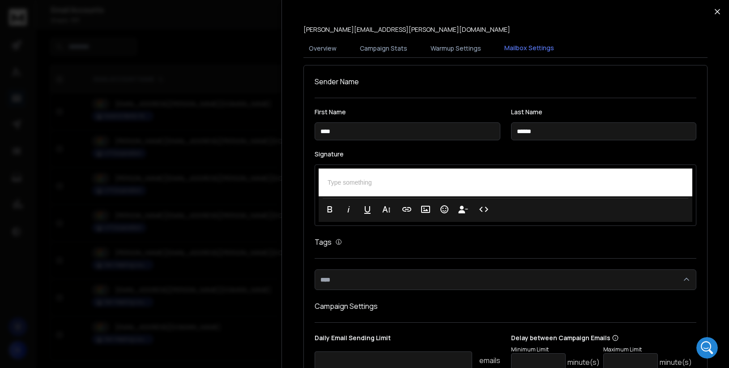
click at [715, 13] on icon "button" at bounding box center [717, 11] width 9 height 9
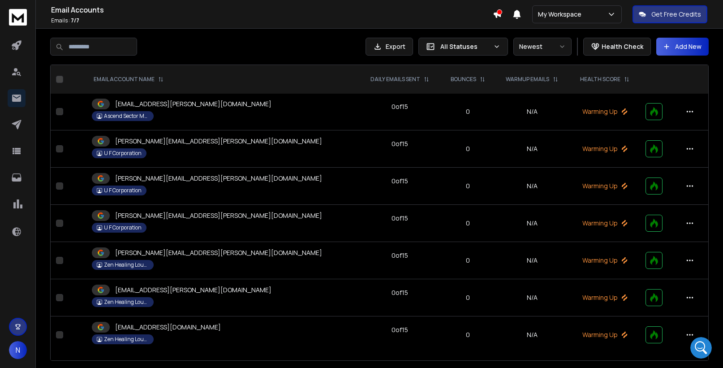
click at [689, 49] on button "Add New" at bounding box center [682, 47] width 52 height 18
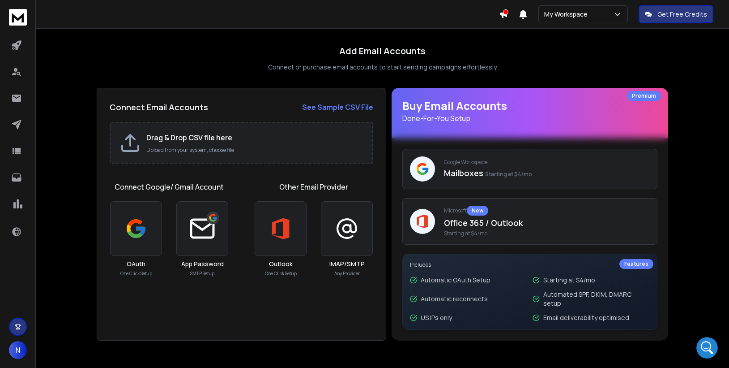
click at [137, 215] on icon at bounding box center [136, 228] width 22 height 27
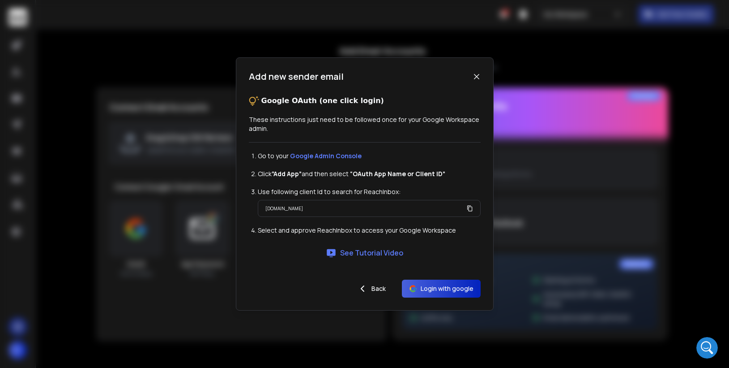
click at [317, 157] on link "Google Admin Console" at bounding box center [326, 155] width 72 height 9
click at [441, 287] on button "Login with google" at bounding box center [441, 288] width 79 height 18
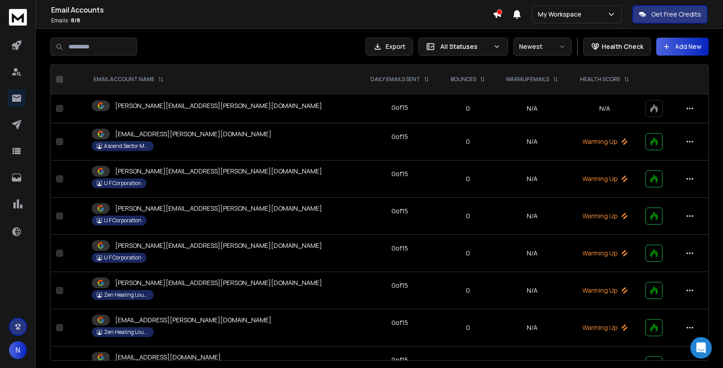
click at [649, 105] on icon at bounding box center [653, 108] width 9 height 9
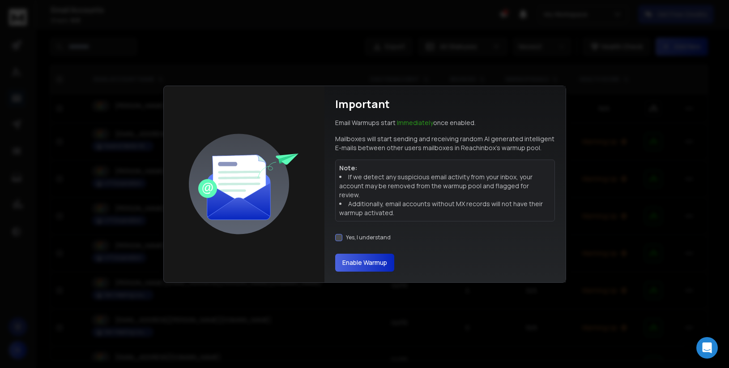
click at [341, 234] on button "Yes, I understand" at bounding box center [338, 237] width 7 height 7
click at [342, 253] on button "Enable Warmup" at bounding box center [364, 262] width 59 height 18
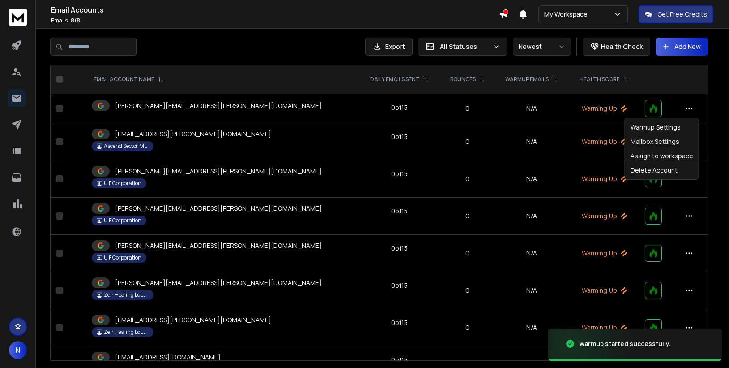
click at [685, 106] on icon at bounding box center [689, 108] width 8 height 8
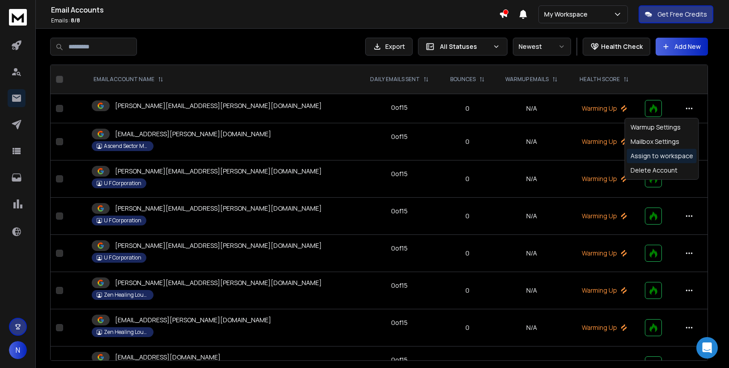
click at [665, 155] on div "Assign to workspace" at bounding box center [662, 156] width 70 height 14
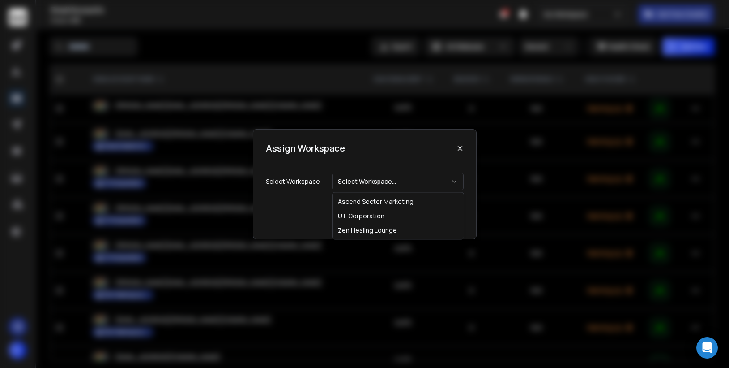
click at [413, 182] on button "Select Workspace..." at bounding box center [397, 181] width 131 height 18
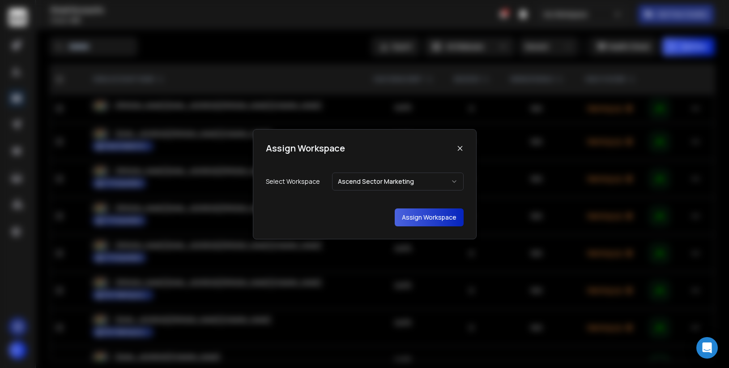
click at [450, 222] on button "Assign Workspace" at bounding box center [429, 217] width 69 height 18
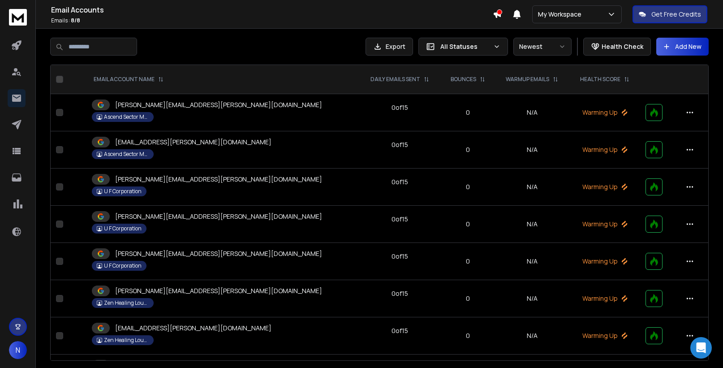
click at [685, 46] on button "Add New" at bounding box center [682, 47] width 52 height 18
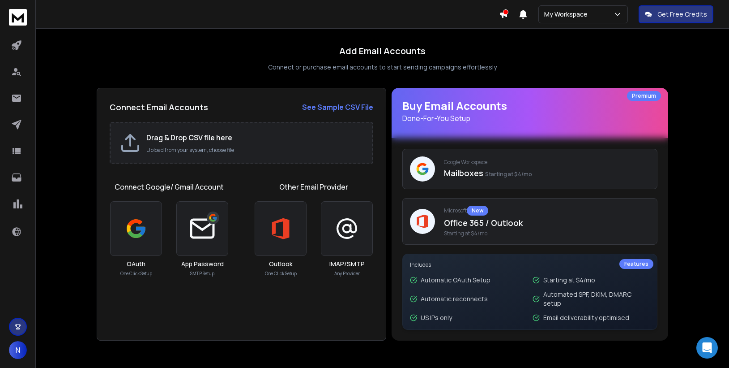
click at [142, 227] on icon at bounding box center [140, 231] width 9 height 9
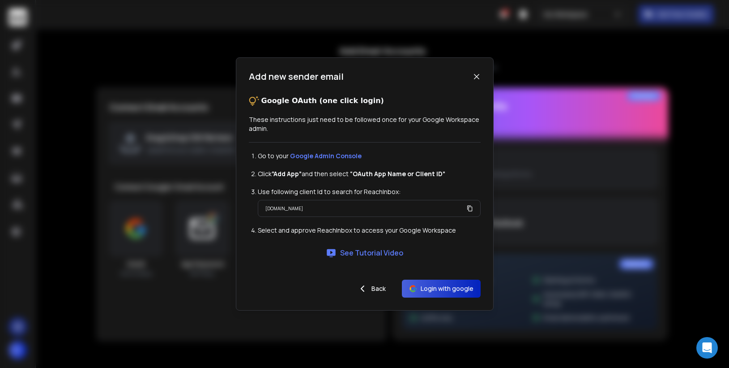
click at [346, 158] on link "Google Admin Console" at bounding box center [326, 155] width 72 height 9
click at [432, 289] on button "Login with google" at bounding box center [441, 288] width 79 height 18
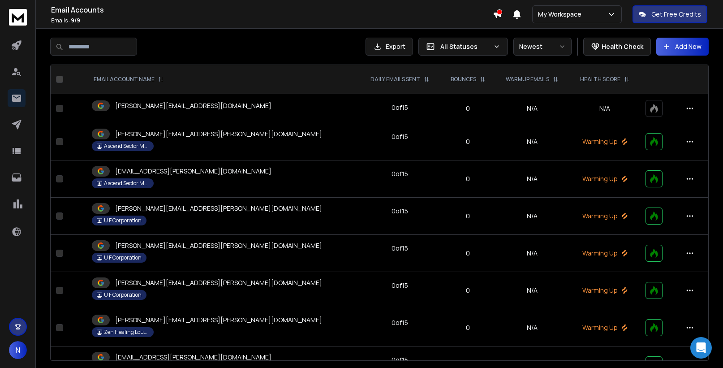
click at [645, 115] on div at bounding box center [653, 108] width 17 height 17
click at [650, 109] on icon at bounding box center [654, 108] width 8 height 9
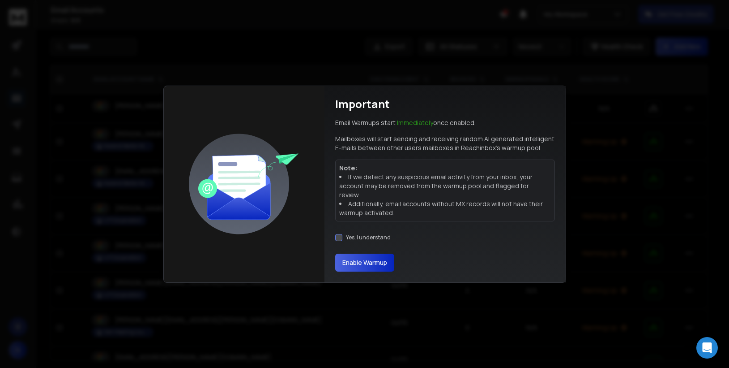
click at [338, 234] on button "Yes, I understand" at bounding box center [338, 237] width 7 height 7
click at [339, 260] on button "Enable Warmup" at bounding box center [364, 262] width 59 height 18
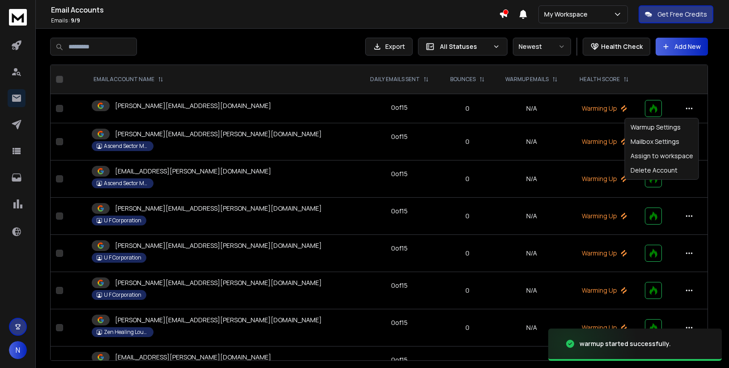
click at [685, 109] on icon at bounding box center [689, 108] width 8 height 8
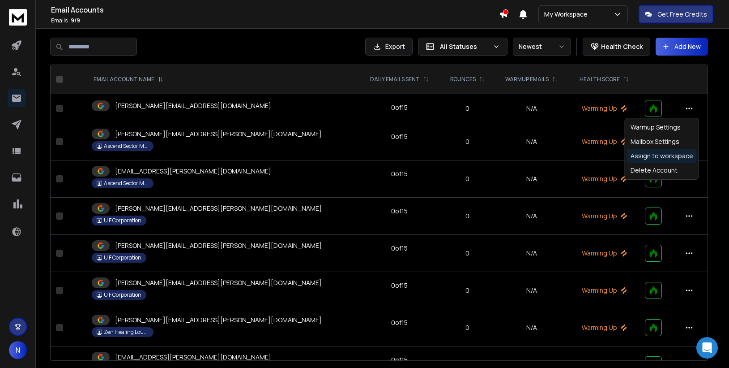
click at [645, 158] on div "Assign to workspace" at bounding box center [662, 156] width 70 height 14
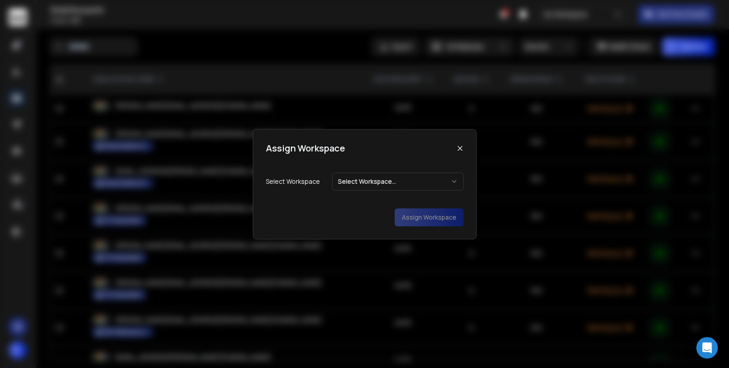
click at [360, 183] on button "Select Workspace..." at bounding box center [397, 181] width 131 height 18
click at [428, 218] on button "Assign Workspace" at bounding box center [429, 217] width 69 height 18
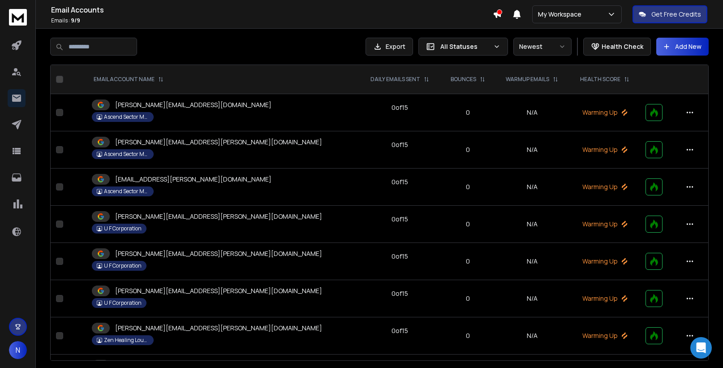
click at [674, 45] on button "Add New" at bounding box center [682, 47] width 52 height 18
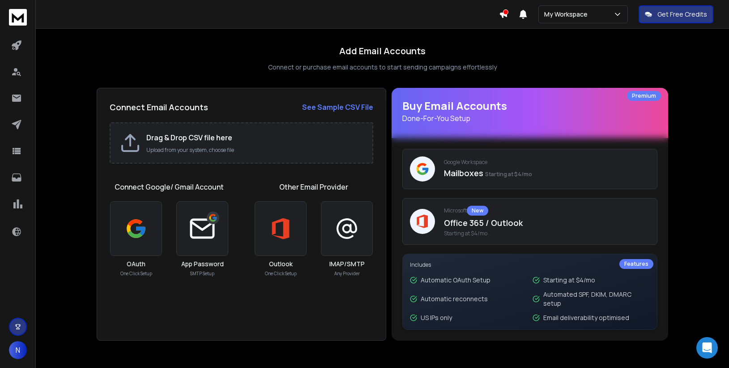
click at [113, 237] on div at bounding box center [136, 228] width 52 height 55
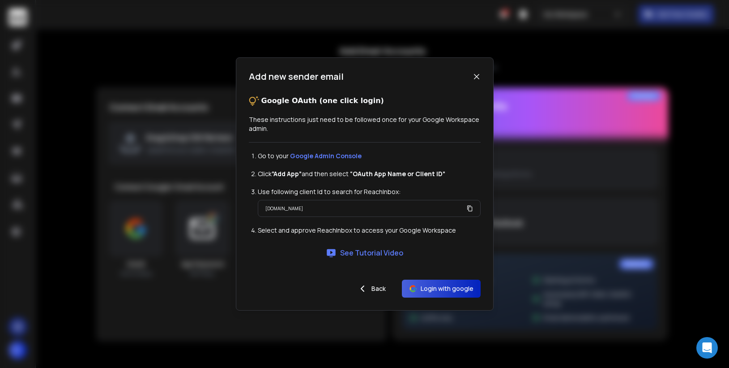
click at [325, 156] on link "Google Admin Console" at bounding box center [326, 155] width 72 height 9
click at [432, 288] on button "Login with google" at bounding box center [441, 288] width 79 height 18
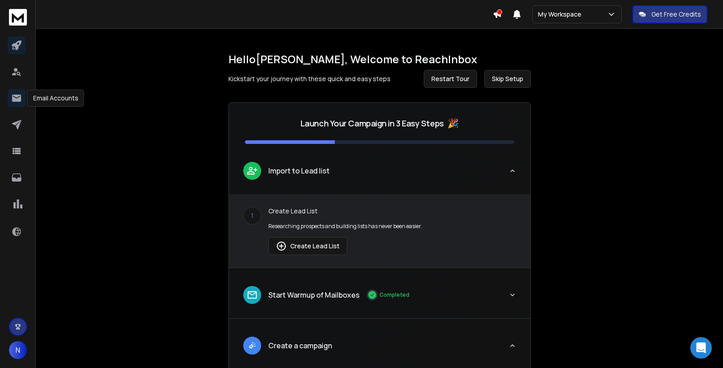
click at [22, 96] on link at bounding box center [17, 98] width 18 height 18
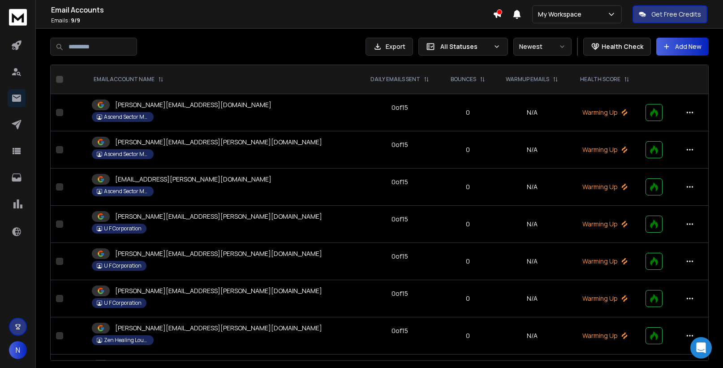
click at [684, 52] on button "Add New" at bounding box center [682, 47] width 52 height 18
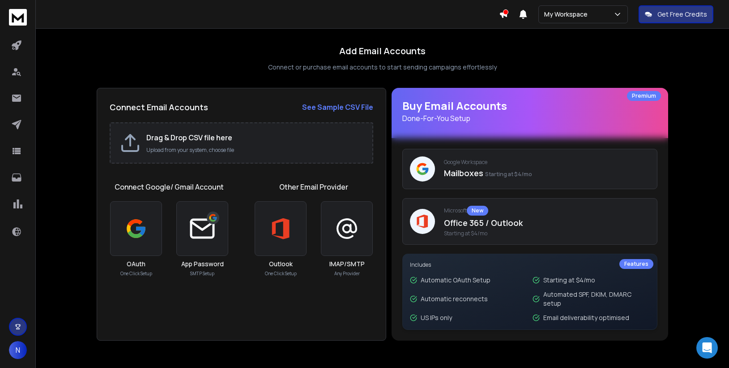
click at [147, 230] on icon at bounding box center [136, 228] width 22 height 27
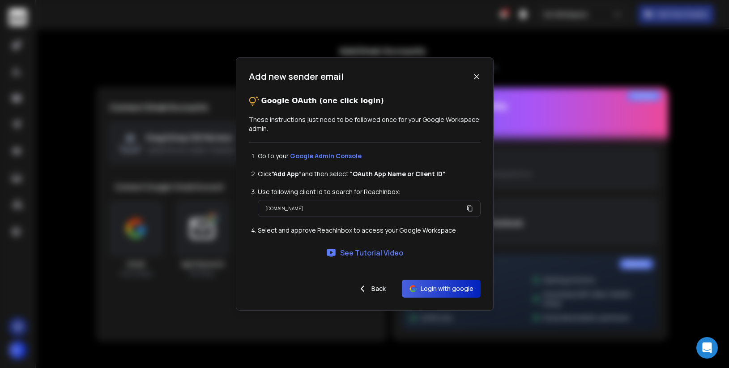
click at [424, 287] on button "Login with google" at bounding box center [441, 288] width 79 height 18
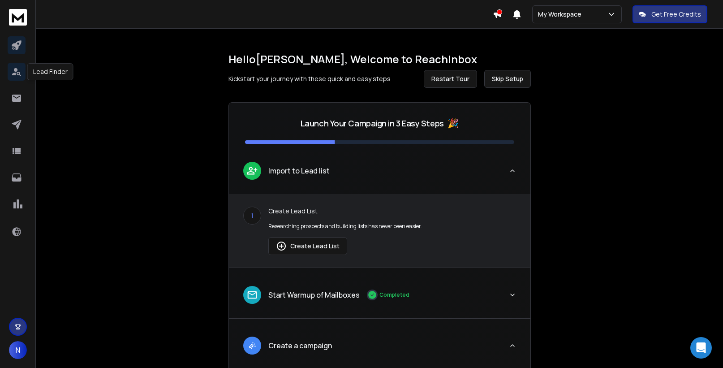
click at [15, 77] on link at bounding box center [17, 72] width 18 height 18
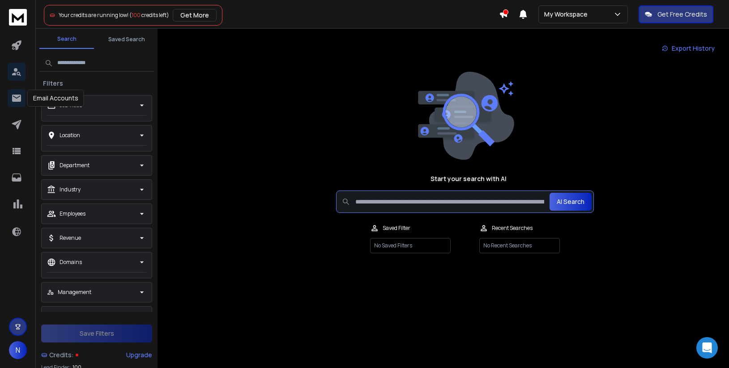
click at [18, 101] on icon at bounding box center [16, 97] width 9 height 7
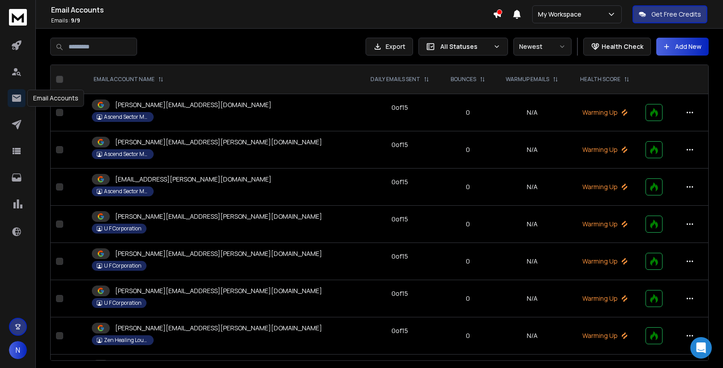
click at [667, 47] on icon at bounding box center [666, 46] width 5 height 5
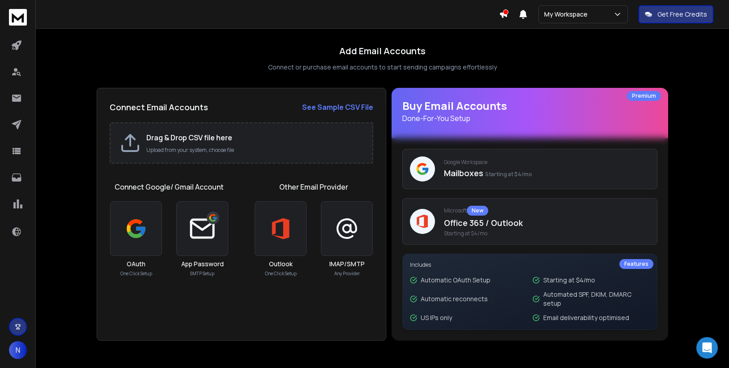
click at [142, 233] on icon at bounding box center [140, 231] width 9 height 9
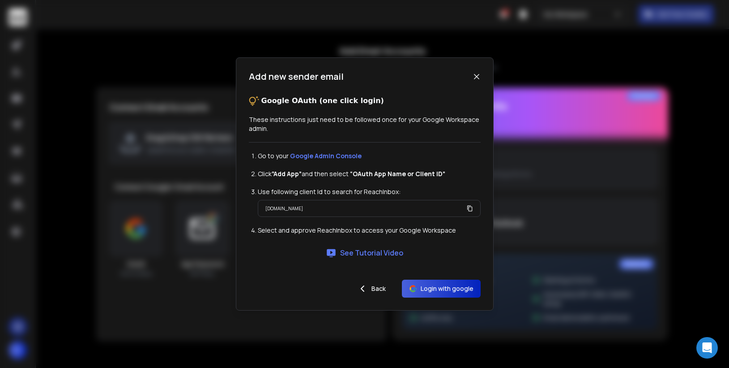
click at [471, 208] on icon at bounding box center [470, 208] width 6 height 6
click at [331, 154] on link "Google Admin Console" at bounding box center [326, 155] width 72 height 9
click at [425, 285] on button "Login with google" at bounding box center [441, 288] width 79 height 18
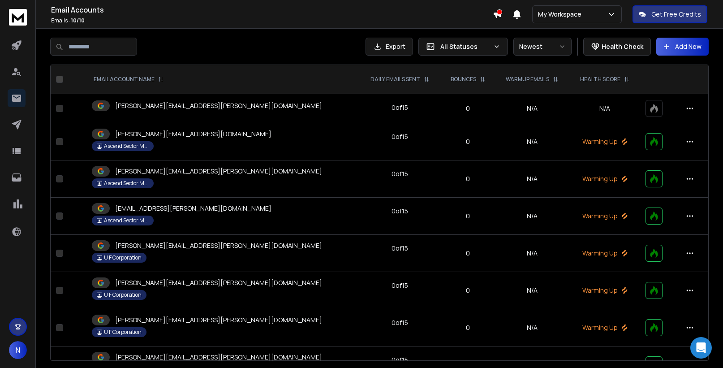
click at [645, 108] on div at bounding box center [653, 108] width 17 height 17
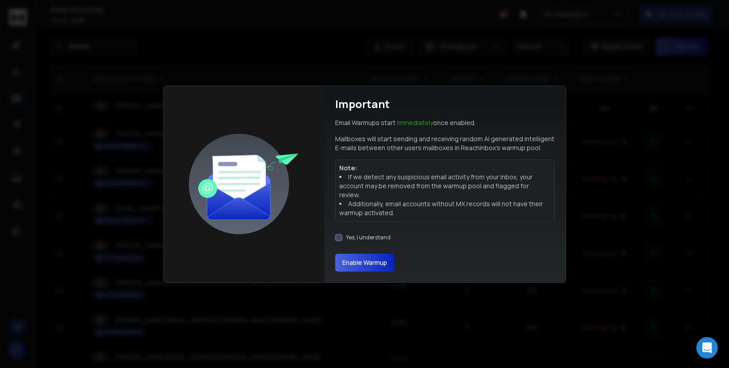
click at [336, 228] on div "Yes, I understand" at bounding box center [363, 237] width 56 height 18
click at [337, 234] on button "Yes, I understand" at bounding box center [338, 237] width 7 height 7
click at [347, 265] on button "Enable Warmup" at bounding box center [364, 262] width 59 height 18
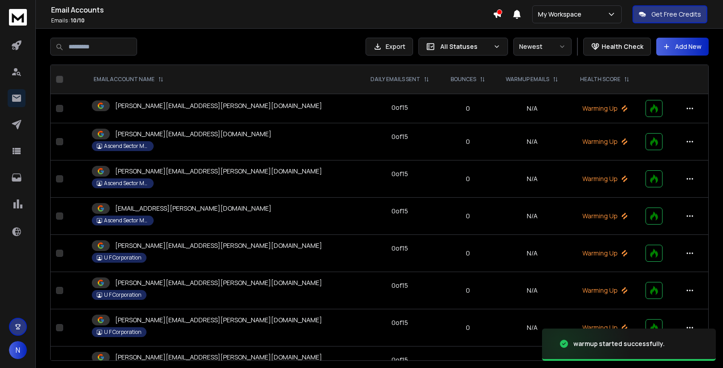
click at [685, 110] on icon at bounding box center [689, 108] width 8 height 8
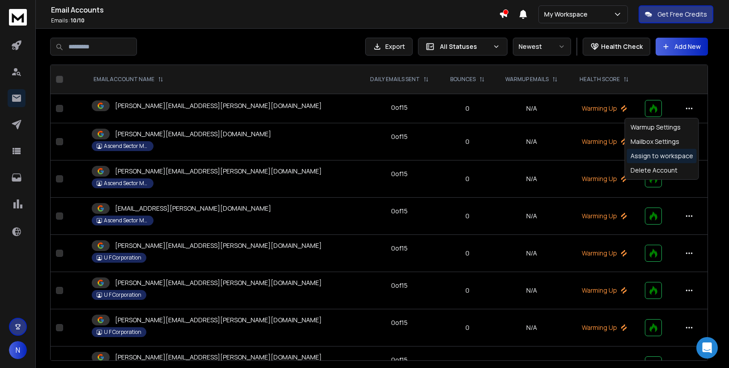
click at [633, 158] on div "Assign to workspace" at bounding box center [662, 156] width 70 height 14
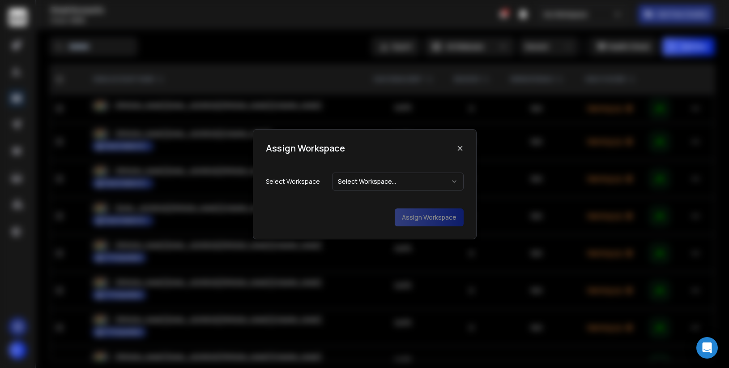
click at [372, 184] on button "Select Workspace..." at bounding box center [397, 181] width 131 height 18
click at [475, 214] on div "Assign Workspace Select Workspace Ascend Sector Marketing Assign Workspace" at bounding box center [365, 184] width 224 height 110
click at [440, 218] on button "Assign Workspace" at bounding box center [429, 217] width 69 height 18
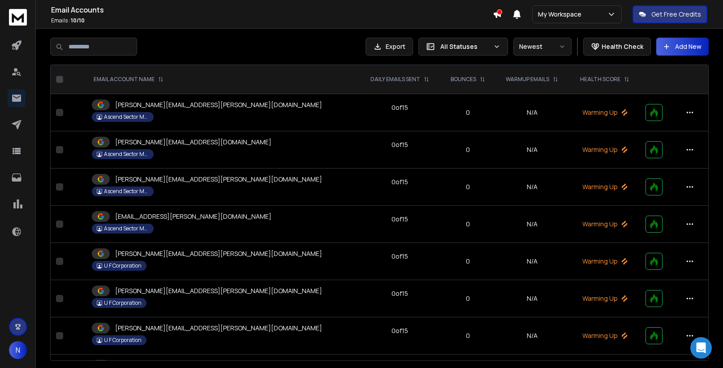
click at [694, 51] on button "Add New" at bounding box center [682, 47] width 52 height 18
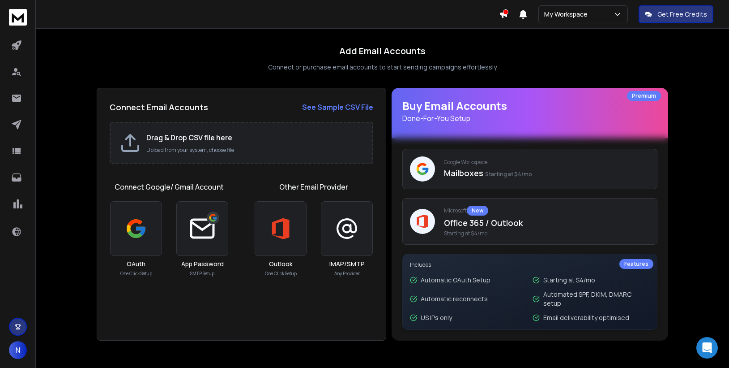
click at [150, 230] on div at bounding box center [136, 228] width 52 height 55
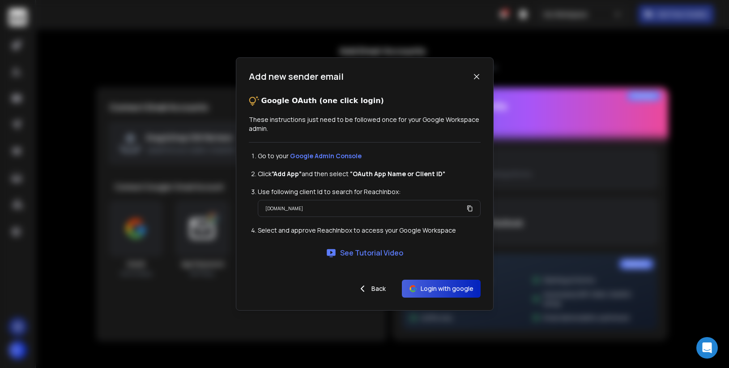
click at [326, 157] on link "Google Admin Console" at bounding box center [326, 155] width 72 height 9
click at [431, 292] on button "Login with google" at bounding box center [441, 288] width 79 height 18
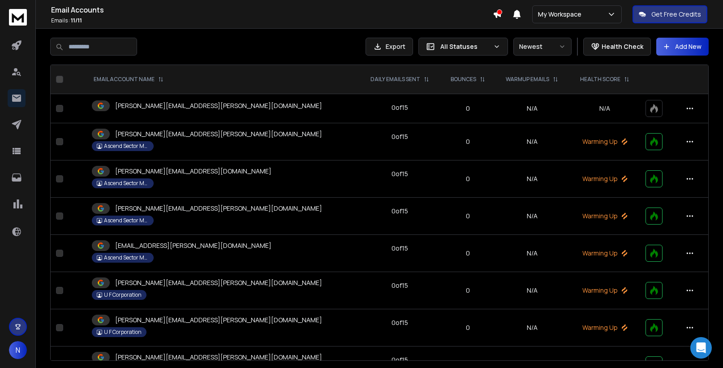
click at [650, 110] on icon at bounding box center [654, 108] width 8 height 9
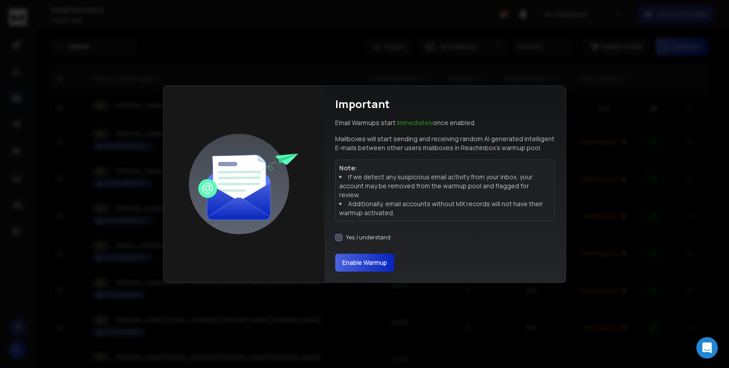
click at [342, 234] on div "Yes, I understand" at bounding box center [363, 237] width 56 height 7
click at [339, 234] on button "Yes, I understand" at bounding box center [338, 237] width 7 height 7
click at [365, 268] on div "Important Email Warmups start Immediately once enabled. Mailboxes will start se…" at bounding box center [445, 184] width 241 height 196
click at [366, 264] on button "Enable Warmup" at bounding box center [364, 262] width 59 height 18
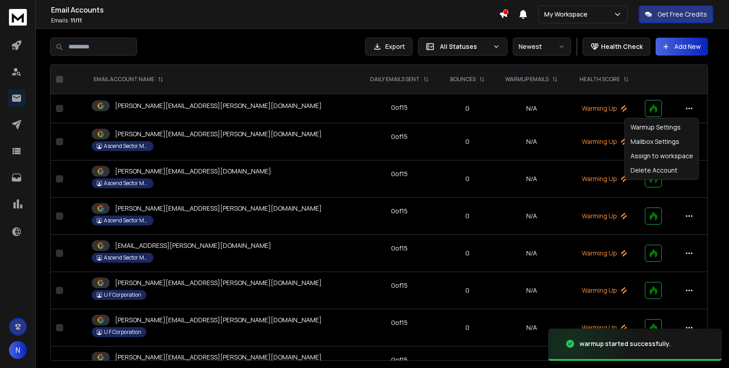
click at [685, 106] on icon at bounding box center [689, 108] width 8 height 8
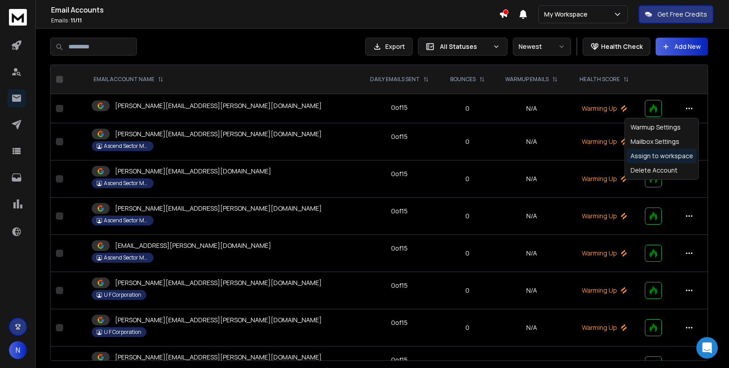
click at [671, 155] on div "Assign to workspace" at bounding box center [662, 156] width 70 height 14
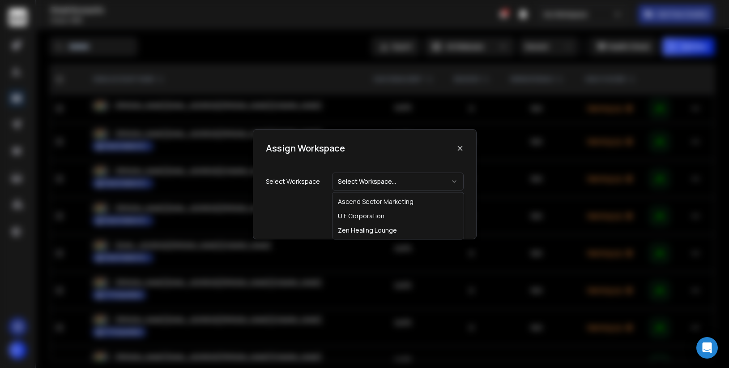
click at [384, 175] on button "Select Workspace..." at bounding box center [397, 181] width 131 height 18
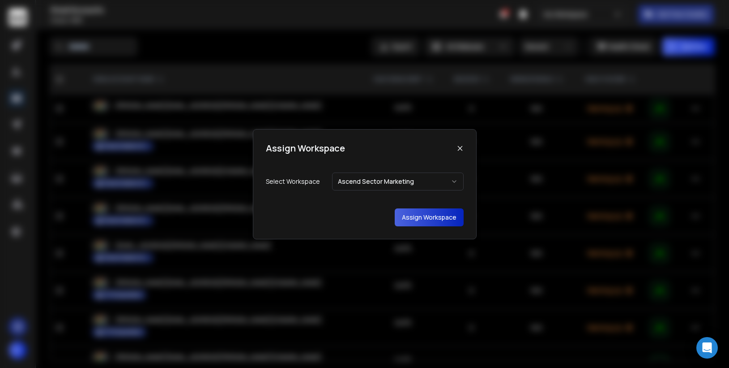
click at [414, 219] on button "Assign Workspace" at bounding box center [429, 217] width 69 height 18
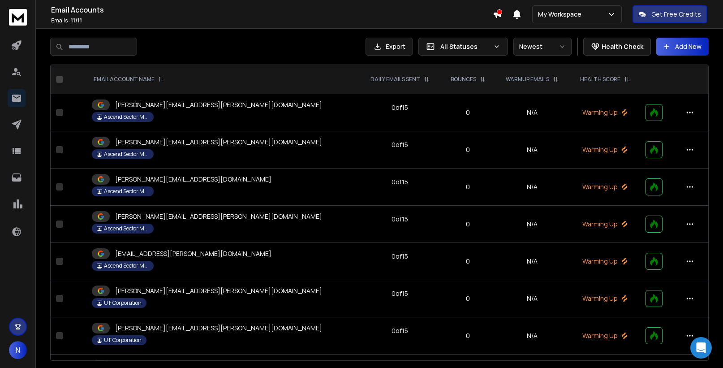
click at [673, 52] on button "Add New" at bounding box center [682, 47] width 52 height 18
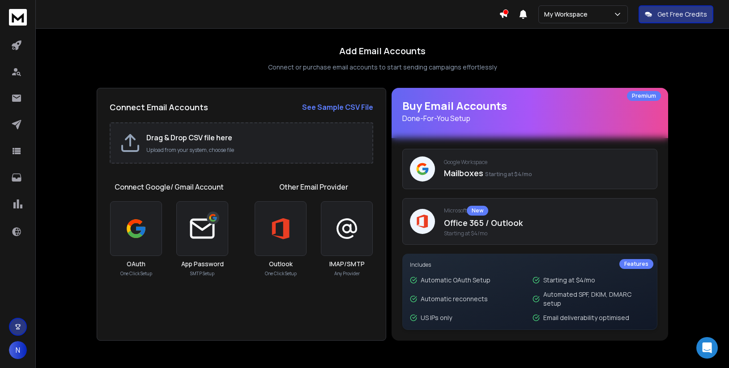
click at [129, 237] on icon at bounding box center [136, 228] width 22 height 27
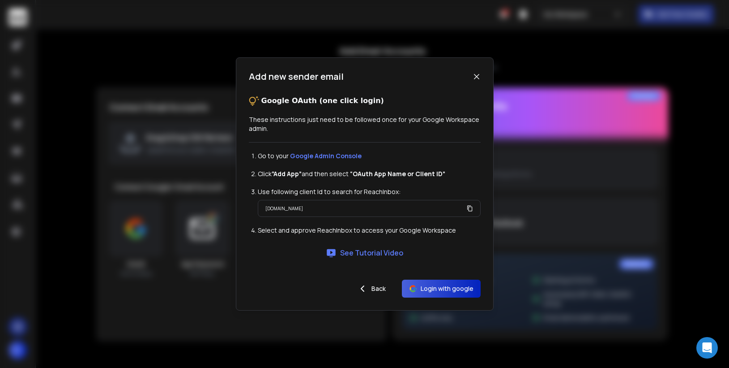
click at [345, 158] on link "Google Admin Console" at bounding box center [326, 155] width 72 height 9
click at [470, 207] on icon at bounding box center [470, 208] width 6 height 6
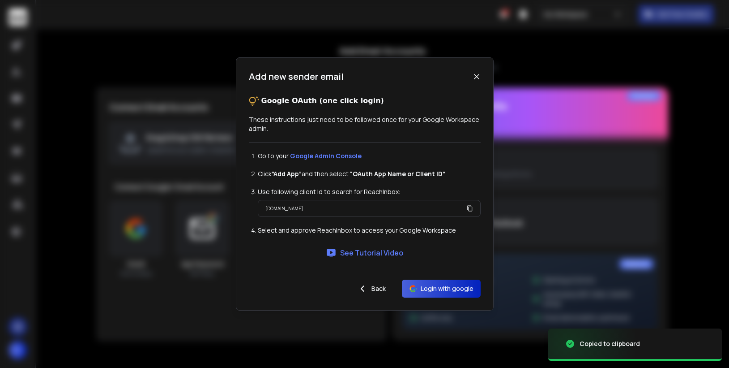
click at [348, 157] on link "Google Admin Console" at bounding box center [326, 155] width 72 height 9
click at [324, 155] on link "Google Admin Console" at bounding box center [326, 155] width 72 height 9
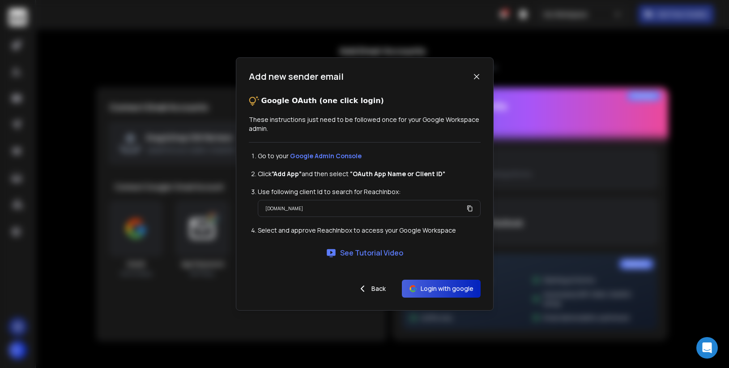
click at [439, 286] on button "Login with google" at bounding box center [441, 288] width 79 height 18
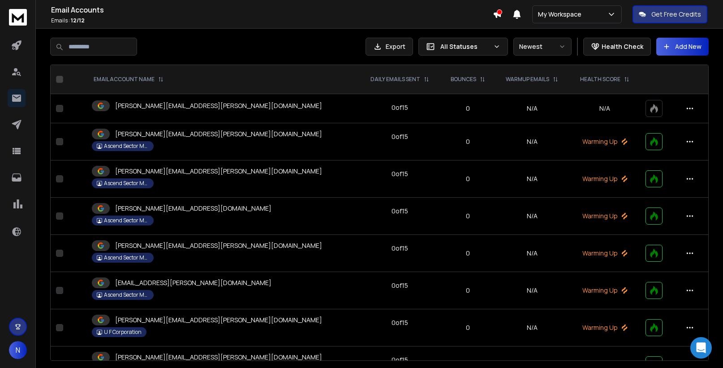
click at [645, 109] on div at bounding box center [653, 108] width 17 height 17
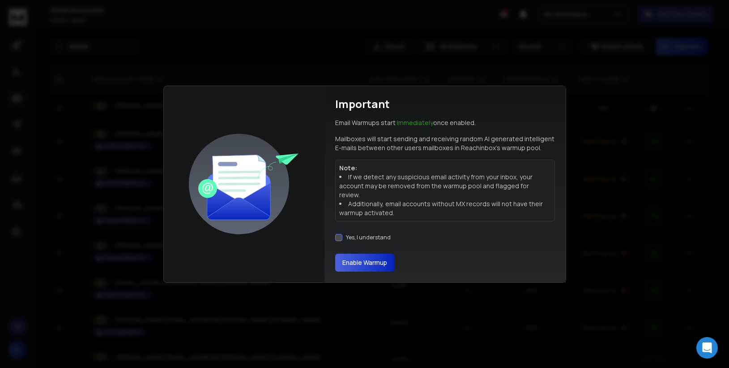
click at [344, 237] on div "Yes, I understand" at bounding box center [363, 237] width 56 height 18
click at [342, 235] on div "Yes, I understand" at bounding box center [363, 237] width 56 height 7
click at [339, 234] on button "Yes, I understand" at bounding box center [338, 237] width 7 height 7
click at [355, 258] on button "Enable Warmup" at bounding box center [364, 262] width 59 height 18
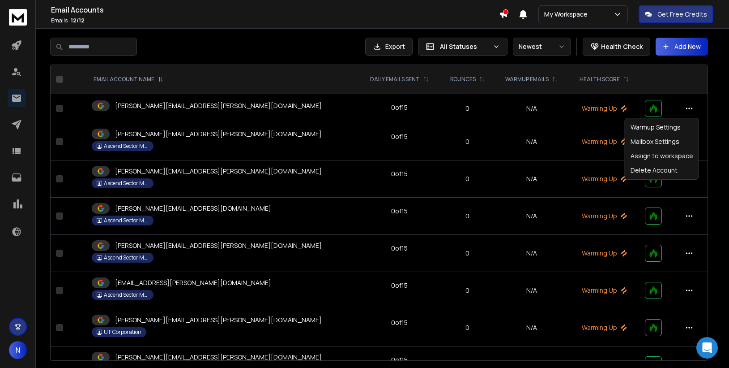
click at [677, 103] on button at bounding box center [689, 108] width 26 height 15
click at [667, 155] on div "Assign to workspace" at bounding box center [662, 156] width 70 height 14
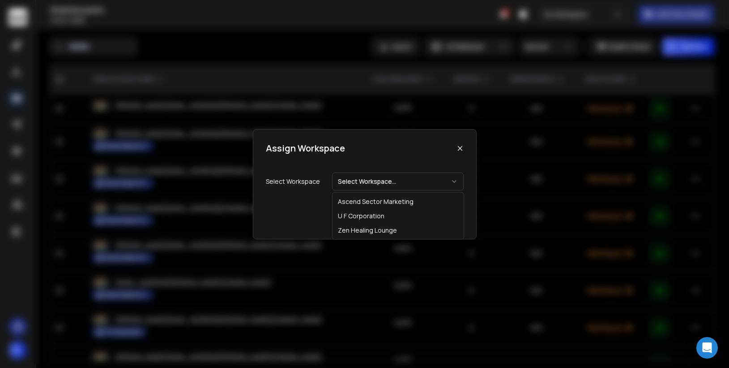
click at [371, 179] on button "Select Workspace..." at bounding box center [397, 181] width 131 height 18
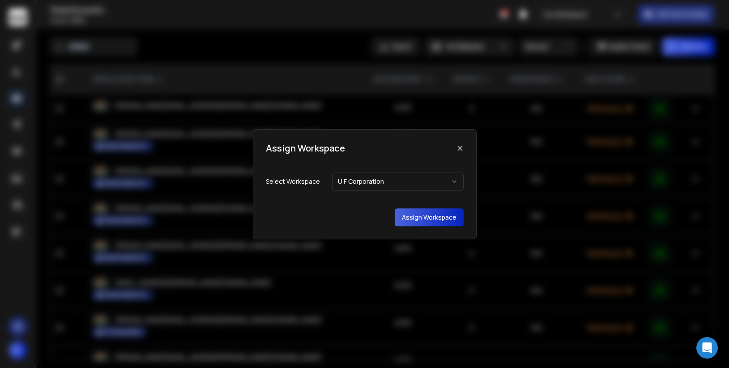
click at [372, 178] on button "U F Corporation" at bounding box center [397, 181] width 131 height 18
click at [454, 218] on button "Assign Workspace" at bounding box center [429, 217] width 69 height 18
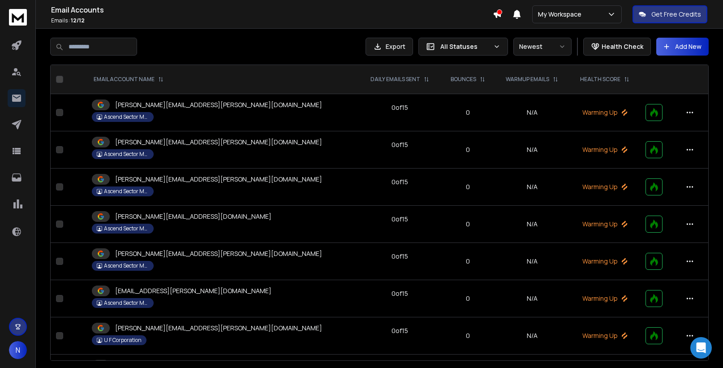
click at [670, 47] on button "Add New" at bounding box center [682, 47] width 52 height 18
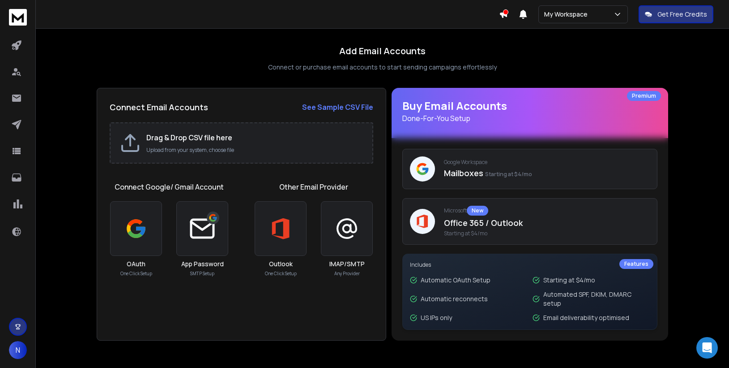
click at [126, 241] on div at bounding box center [136, 228] width 52 height 55
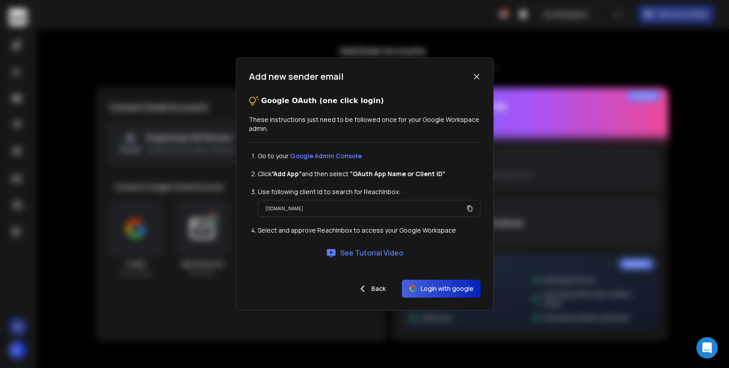
click at [334, 154] on link "Google Admin Console" at bounding box center [326, 155] width 72 height 9
click at [433, 288] on button "Login with google" at bounding box center [441, 288] width 79 height 18
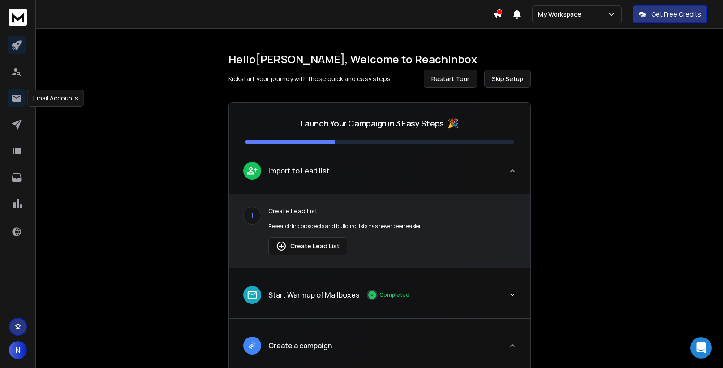
click at [24, 100] on link at bounding box center [17, 98] width 18 height 18
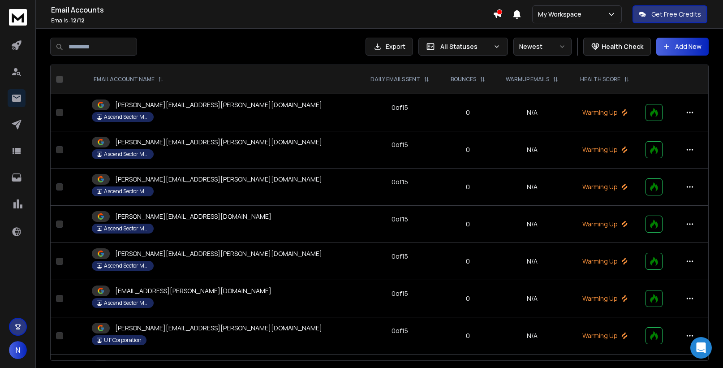
click at [692, 45] on button "Add New" at bounding box center [682, 47] width 52 height 18
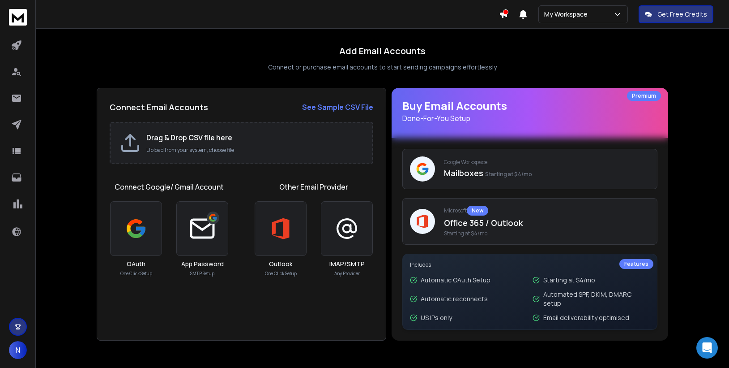
click at [149, 248] on div at bounding box center [136, 228] width 52 height 55
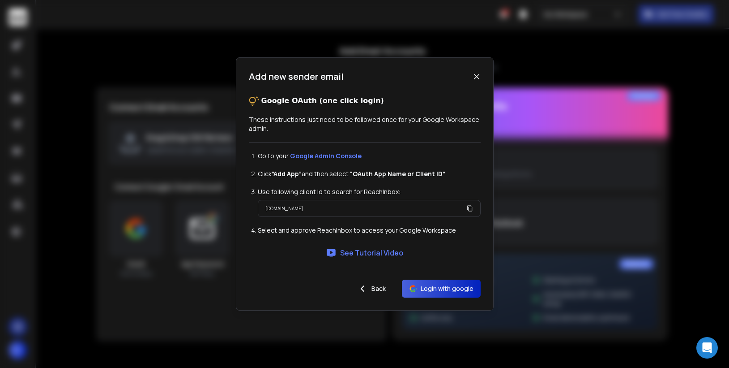
click at [471, 207] on icon at bounding box center [469, 209] width 5 height 6
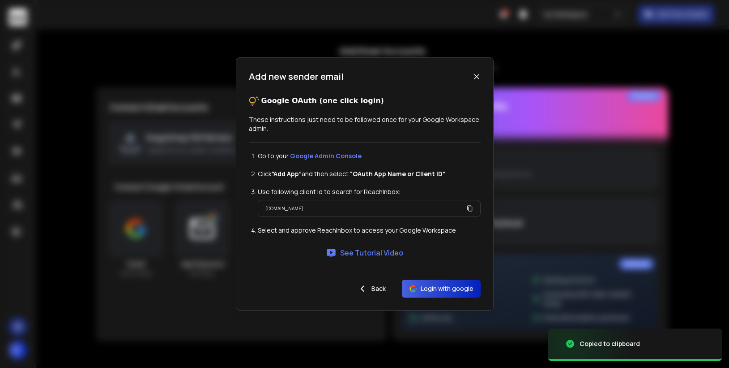
click at [329, 158] on link "Google Admin Console" at bounding box center [326, 155] width 72 height 9
click at [311, 155] on link "Google Admin Console" at bounding box center [326, 155] width 72 height 9
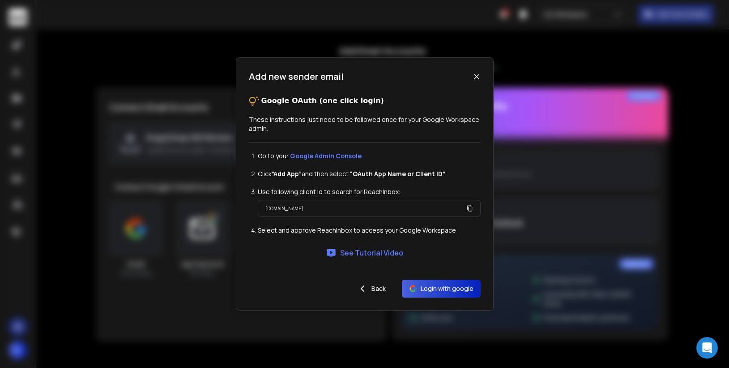
click at [418, 299] on div "Add new sender email Google OAuth (one click login) These instructions just nee…" at bounding box center [365, 183] width 258 height 253
click at [423, 290] on button "Login with google" at bounding box center [441, 288] width 79 height 18
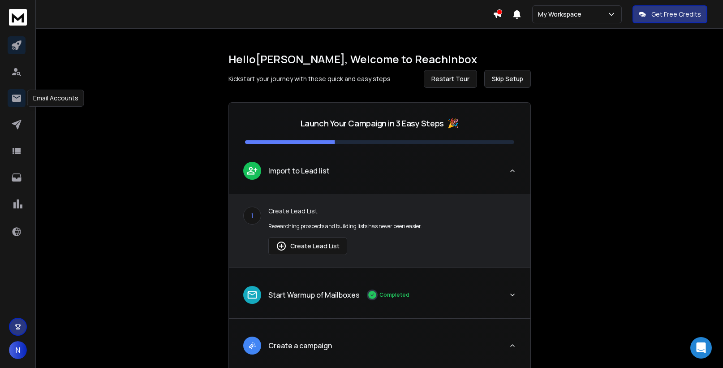
click at [21, 100] on icon at bounding box center [16, 98] width 11 height 11
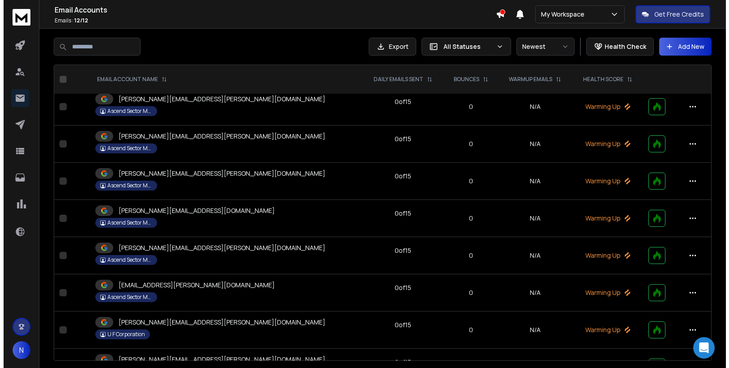
scroll to position [0, 0]
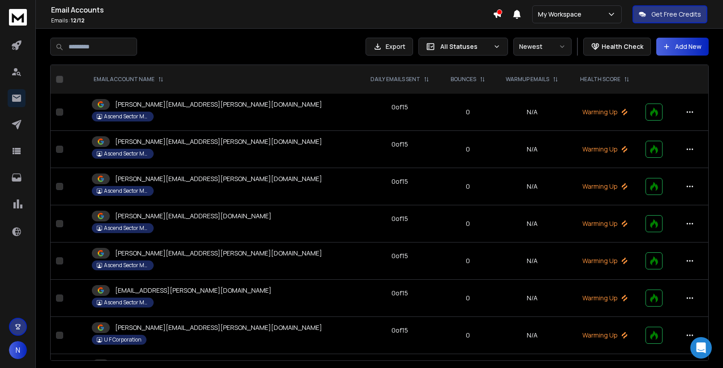
click at [679, 53] on button "Add New" at bounding box center [682, 47] width 52 height 18
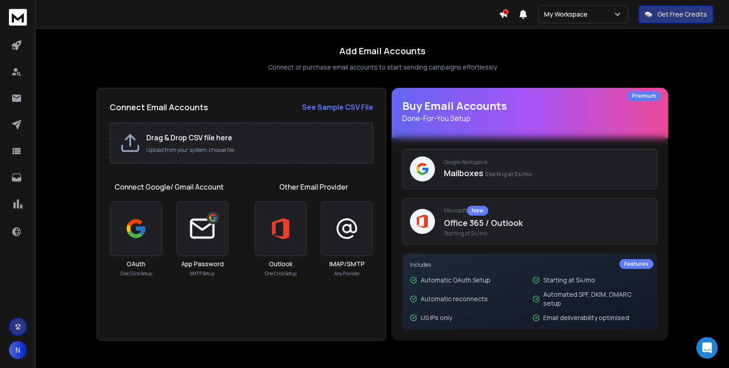
click at [141, 224] on icon at bounding box center [136, 228] width 22 height 27
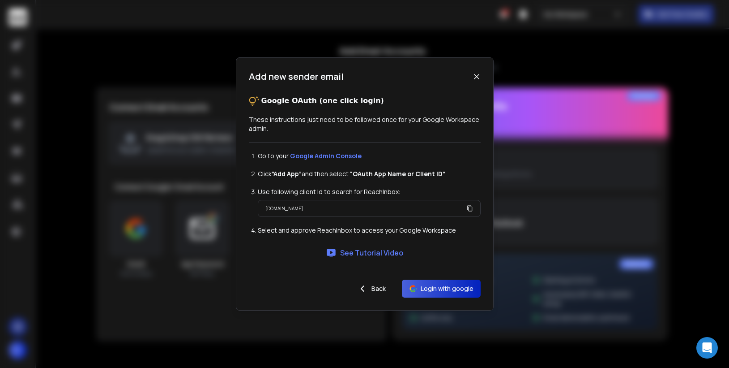
click at [468, 209] on icon at bounding box center [469, 209] width 5 height 6
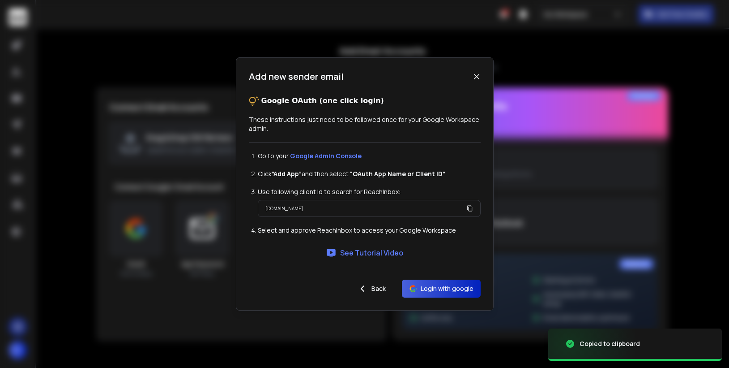
click at [321, 152] on link "Google Admin Console" at bounding box center [326, 155] width 72 height 9
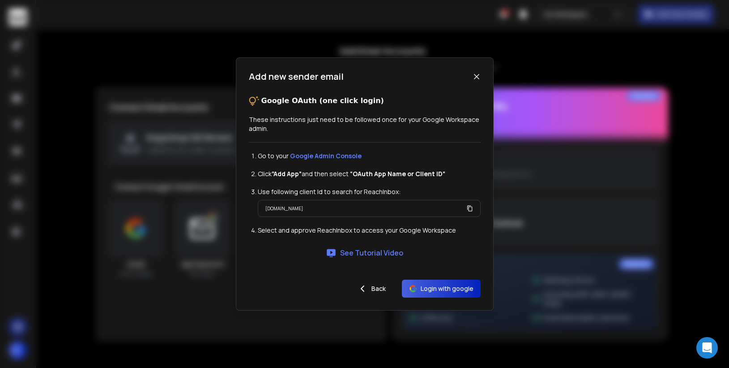
drag, startPoint x: 445, startPoint y: 287, endPoint x: 473, endPoint y: 214, distance: 77.9
click at [473, 214] on div "Google OAuth (one click login) These instructions just need to be followed once…" at bounding box center [365, 196] width 232 height 202
click at [333, 151] on link "Google Admin Console" at bounding box center [326, 155] width 72 height 9
click at [467, 208] on icon at bounding box center [470, 208] width 6 height 6
click at [347, 154] on link "Google Admin Console" at bounding box center [326, 155] width 72 height 9
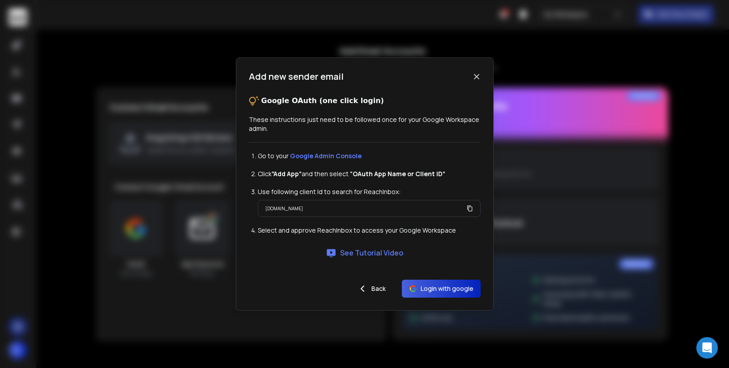
click at [415, 286] on icon at bounding box center [412, 286] width 5 height 3
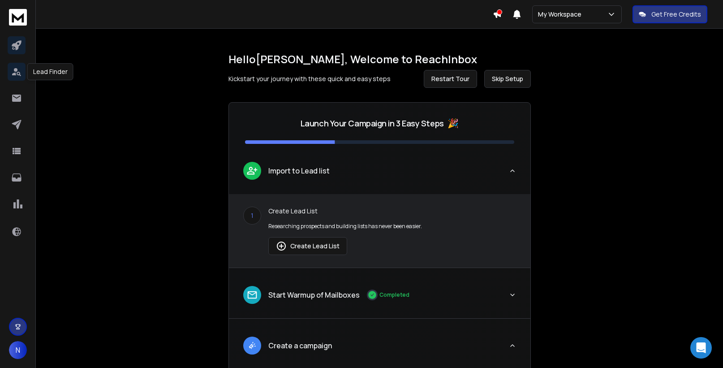
click at [17, 69] on icon at bounding box center [16, 71] width 11 height 11
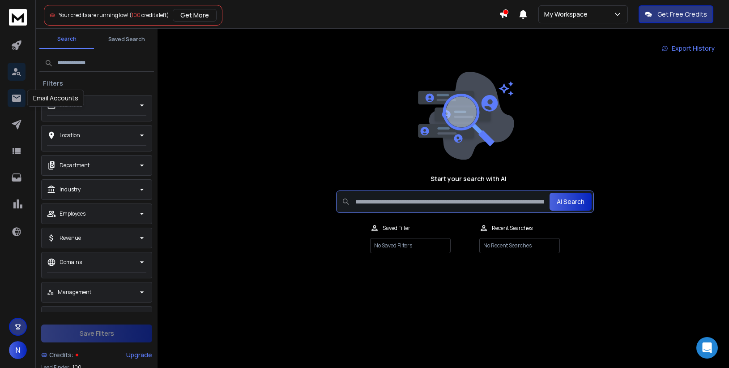
click at [22, 99] on link at bounding box center [17, 98] width 18 height 18
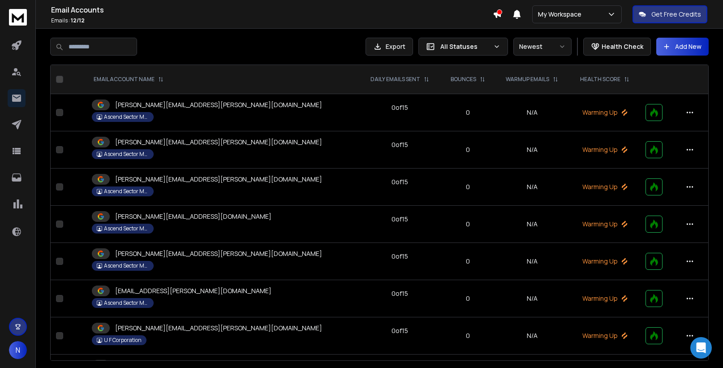
click at [672, 49] on button "Add New" at bounding box center [682, 47] width 52 height 18
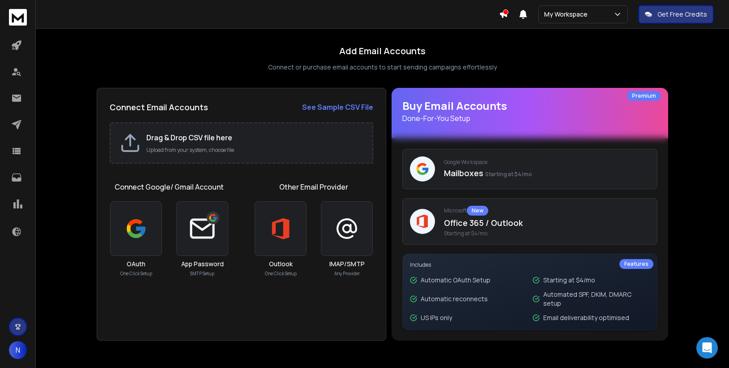
click at [128, 241] on icon at bounding box center [136, 228] width 22 height 27
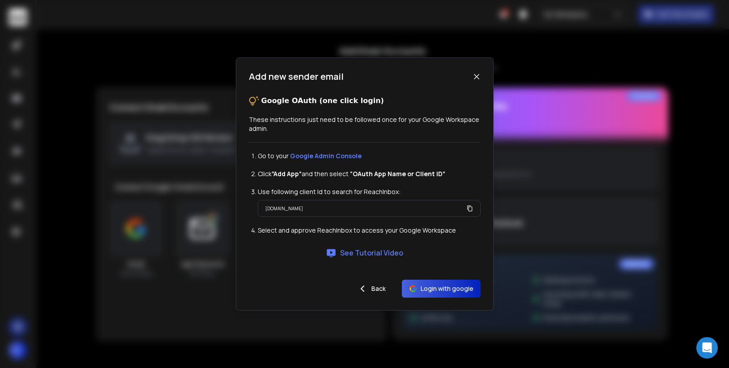
click at [441, 292] on button "Login with google" at bounding box center [441, 288] width 79 height 18
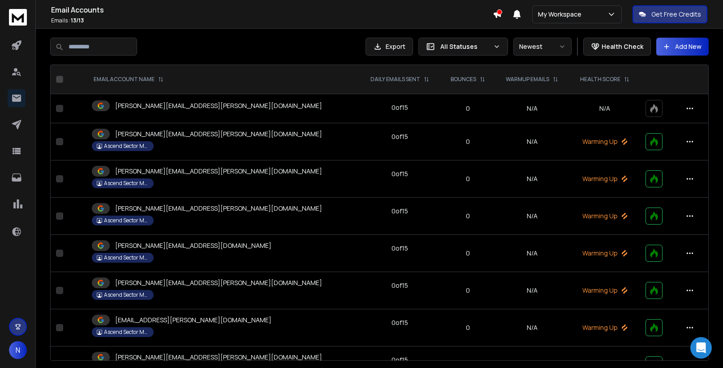
click at [649, 111] on icon at bounding box center [653, 108] width 9 height 9
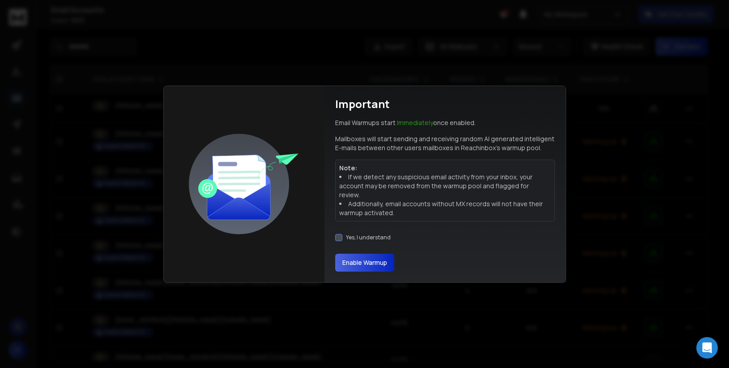
click at [341, 234] on button "Yes, I understand" at bounding box center [338, 237] width 7 height 7
click at [352, 253] on button "Enable Warmup" at bounding box center [364, 262] width 59 height 18
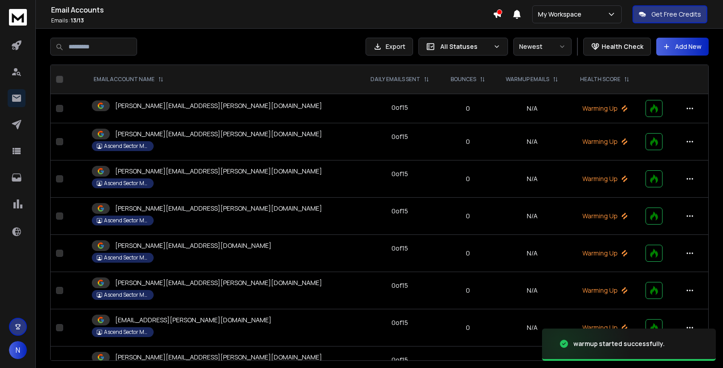
click at [686, 108] on icon at bounding box center [689, 107] width 7 height 1
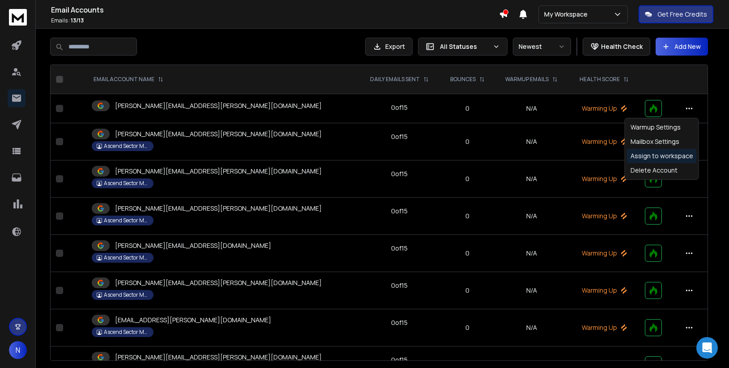
click at [672, 157] on div "Assign to workspace" at bounding box center [662, 156] width 70 height 14
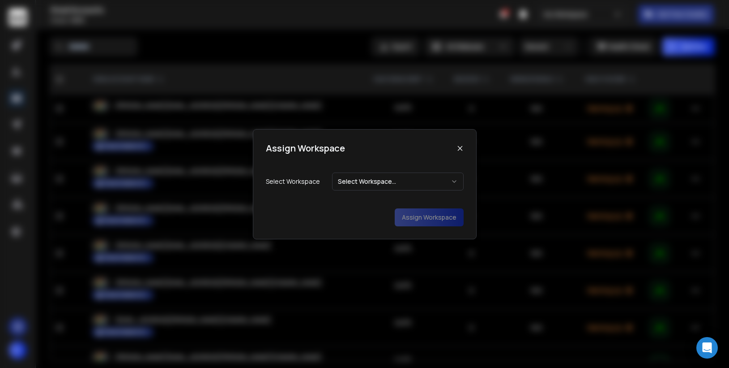
click at [393, 182] on button "Select Workspace..." at bounding box center [397, 181] width 131 height 18
click at [417, 219] on button "Assign Workspace" at bounding box center [429, 217] width 69 height 18
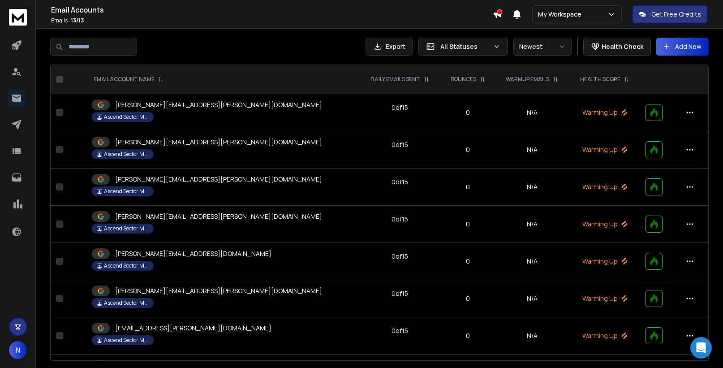
click at [672, 52] on button "Add New" at bounding box center [682, 47] width 52 height 18
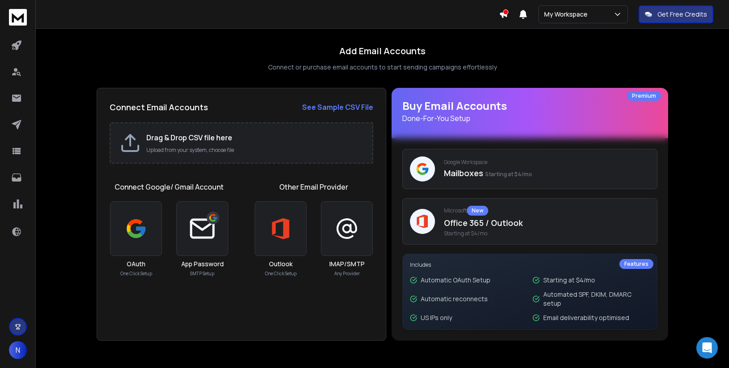
click at [120, 231] on div at bounding box center [136, 228] width 52 height 55
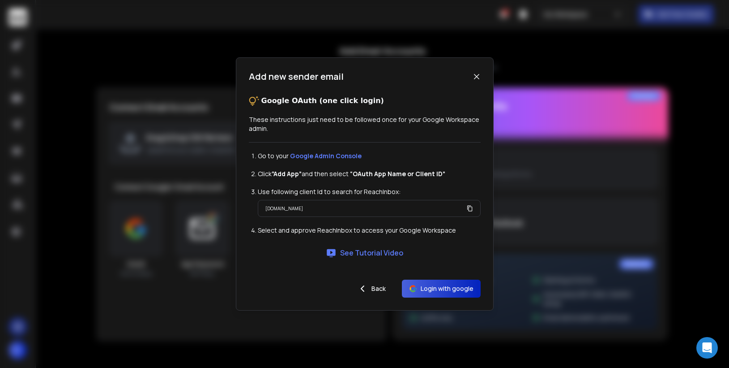
click at [321, 158] on link "Google Admin Console" at bounding box center [326, 155] width 72 height 9
click at [328, 154] on link "Google Admin Console" at bounding box center [326, 155] width 72 height 9
click at [424, 290] on button "Login with google" at bounding box center [441, 288] width 79 height 18
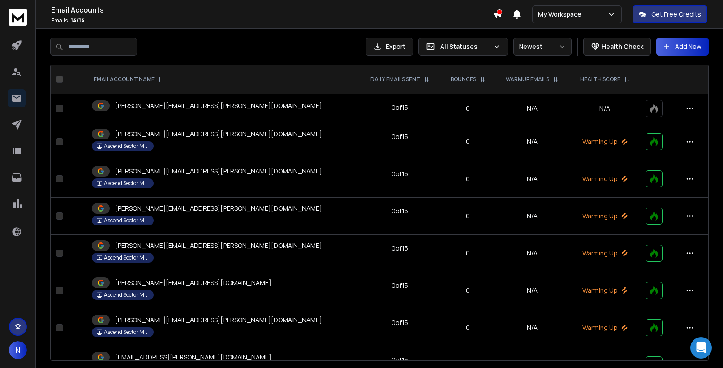
click at [649, 107] on icon at bounding box center [653, 108] width 9 height 9
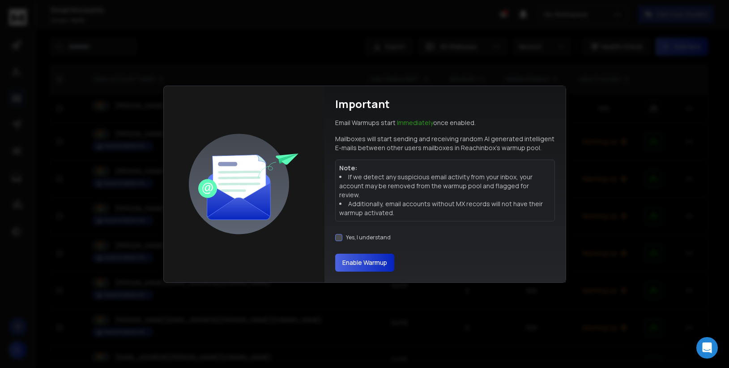
click at [343, 234] on div "Yes, I understand" at bounding box center [363, 237] width 56 height 7
click at [339, 238] on div "Yes, I understand" at bounding box center [363, 237] width 56 height 18
click at [339, 235] on button "Yes, I understand" at bounding box center [338, 237] width 7 height 7
click at [353, 254] on button "Enable Warmup" at bounding box center [364, 262] width 59 height 18
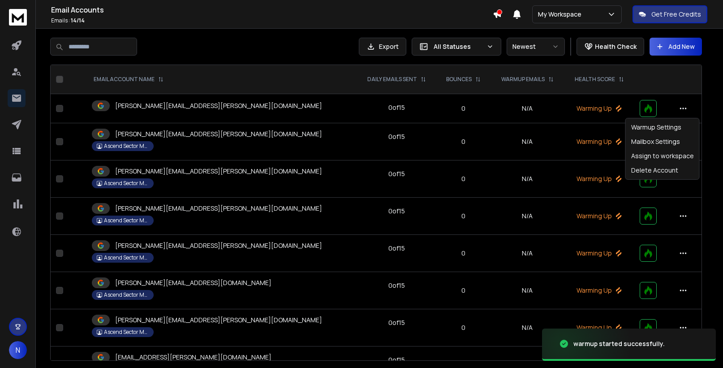
click at [682, 107] on icon at bounding box center [683, 108] width 8 height 8
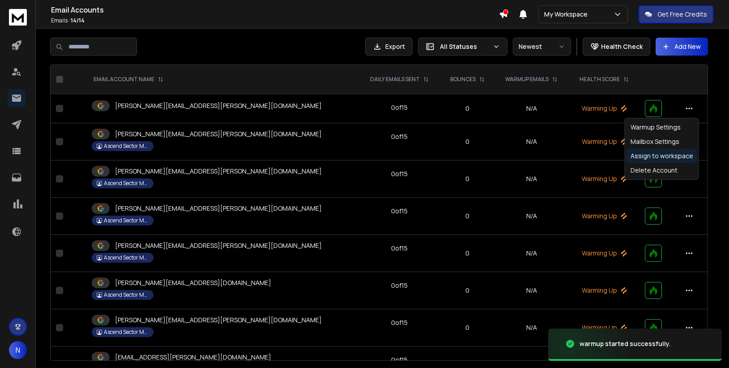
click at [667, 156] on div "Assign to workspace" at bounding box center [662, 156] width 70 height 14
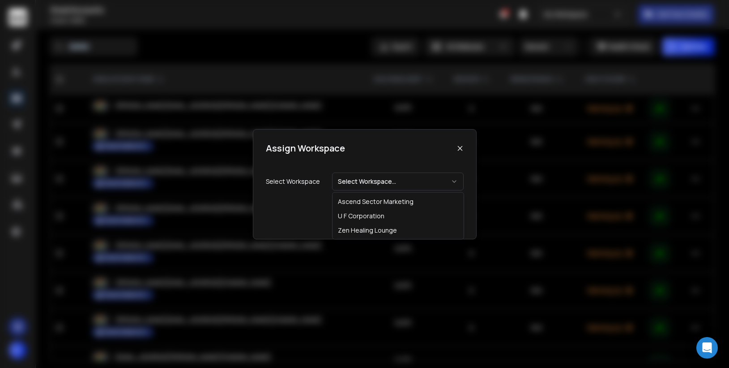
click at [345, 184] on button "Select Workspace..." at bounding box center [397, 181] width 131 height 18
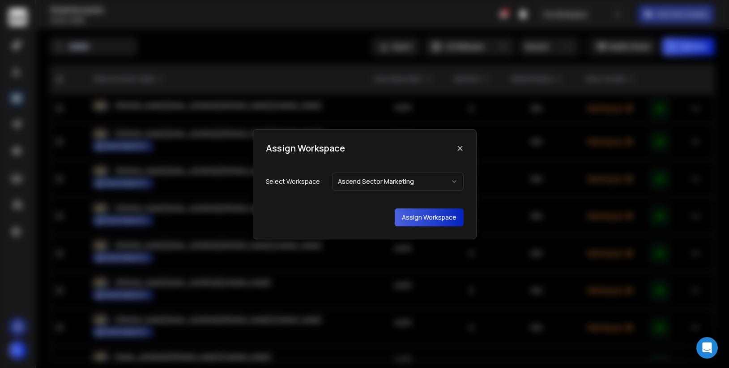
click at [433, 218] on button "Assign Workspace" at bounding box center [429, 217] width 69 height 18
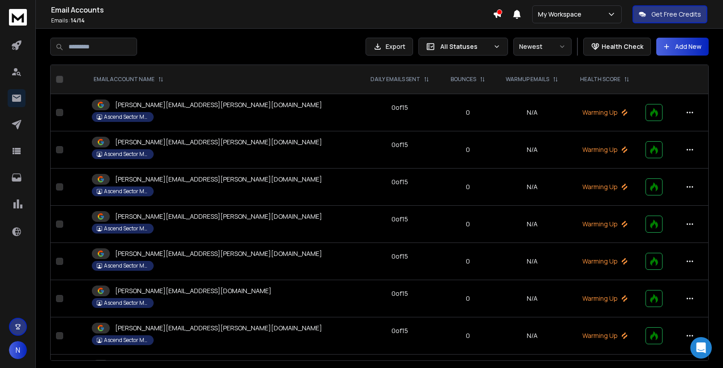
click at [693, 42] on button "Add New" at bounding box center [682, 47] width 52 height 18
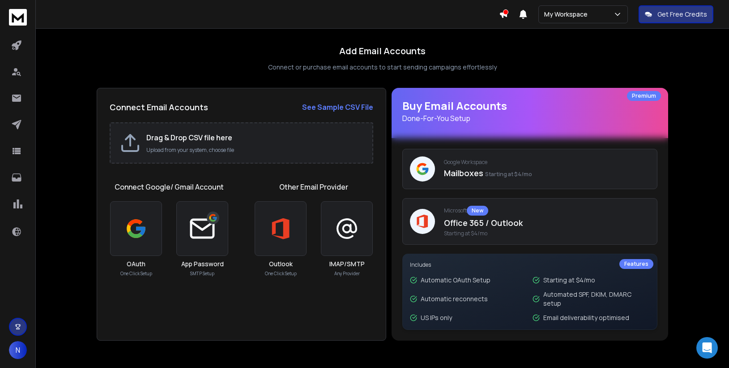
click at [154, 235] on div at bounding box center [136, 228] width 52 height 55
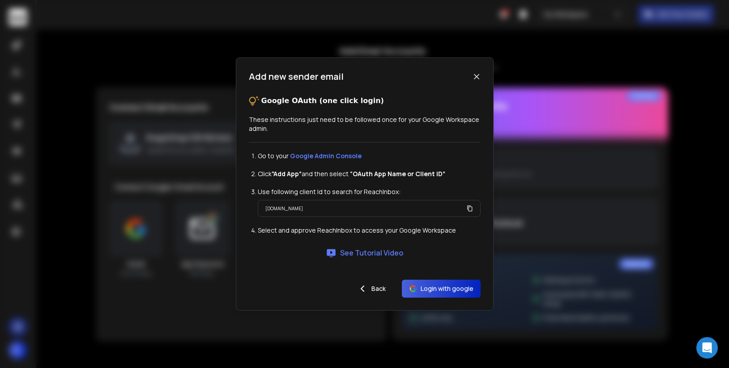
click at [341, 157] on link "Google Admin Console" at bounding box center [326, 155] width 72 height 9
click at [326, 156] on link "Google Admin Console" at bounding box center [326, 155] width 72 height 9
click at [424, 287] on button "Login with google" at bounding box center [441, 288] width 79 height 18
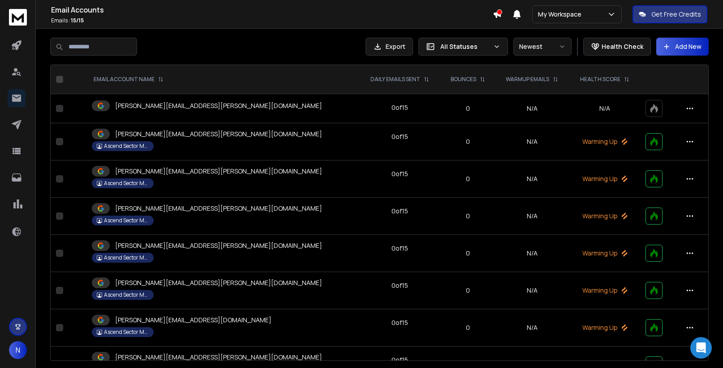
click at [645, 111] on div at bounding box center [653, 108] width 17 height 17
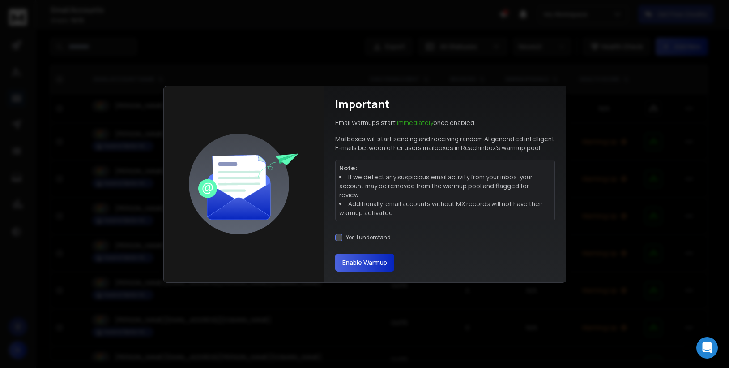
click at [338, 234] on button "Yes, I understand" at bounding box center [338, 237] width 7 height 7
click at [358, 257] on button "Enable Warmup" at bounding box center [364, 262] width 59 height 18
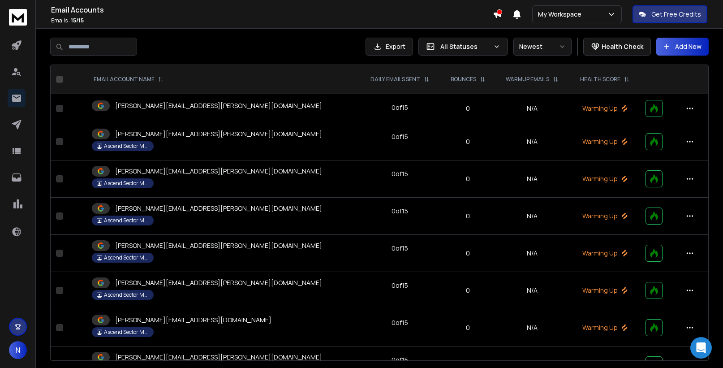
click at [685, 110] on icon at bounding box center [689, 108] width 8 height 8
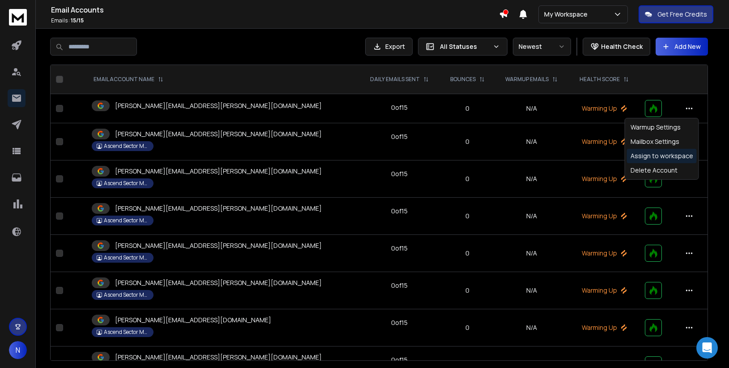
click at [688, 154] on div "Assign to workspace" at bounding box center [662, 156] width 70 height 14
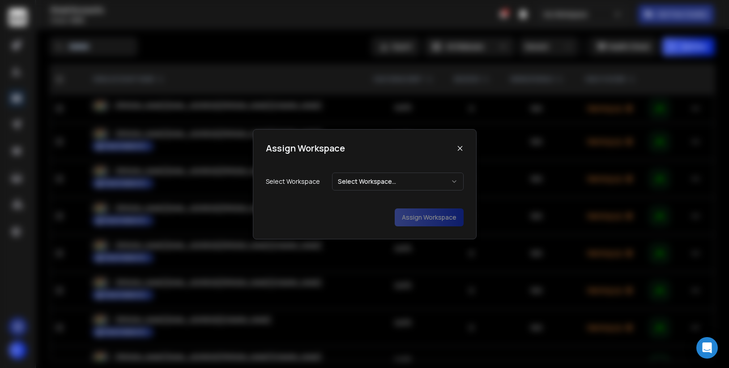
click at [424, 176] on button "Select Workspace..." at bounding box center [397, 181] width 131 height 18
click at [437, 224] on button "Assign Workspace" at bounding box center [429, 217] width 69 height 18
